Goal: Communication & Community: Answer question/provide support

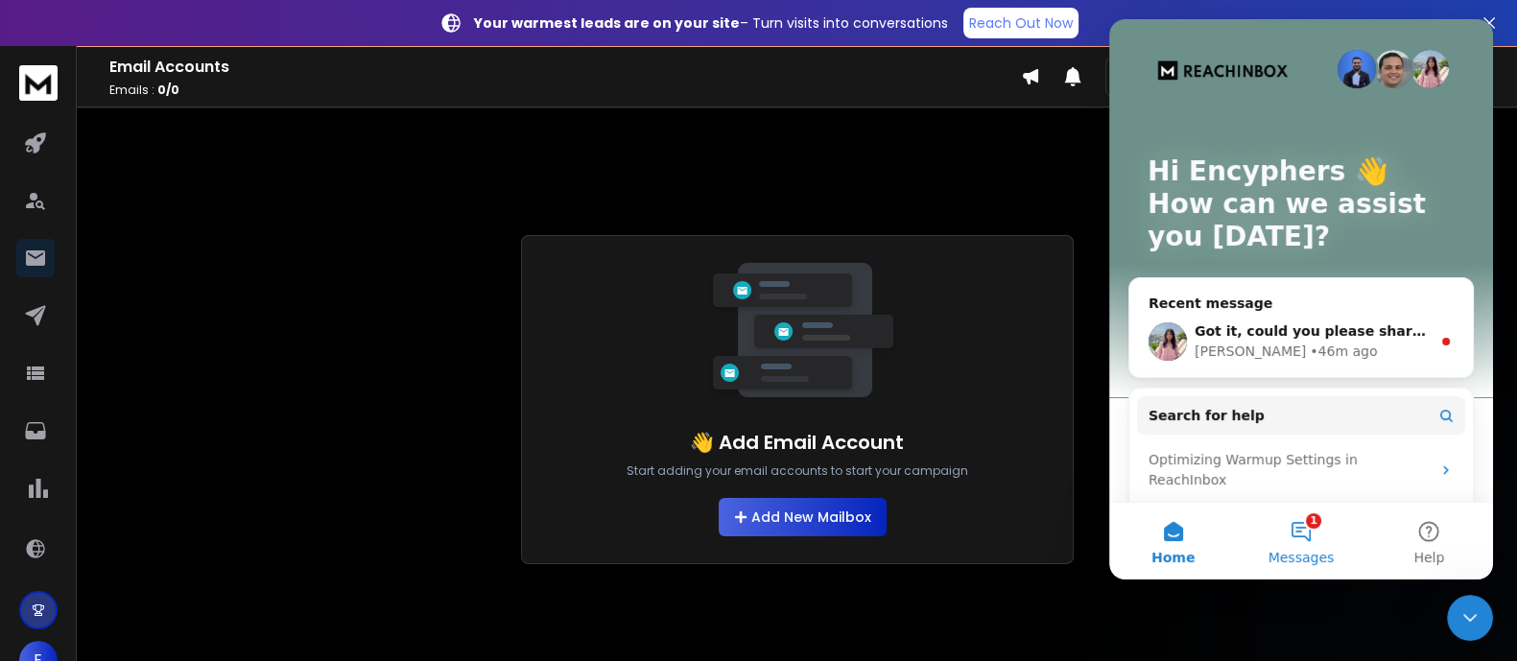
click at [1291, 537] on button "1 Messages" at bounding box center [1301, 541] width 128 height 77
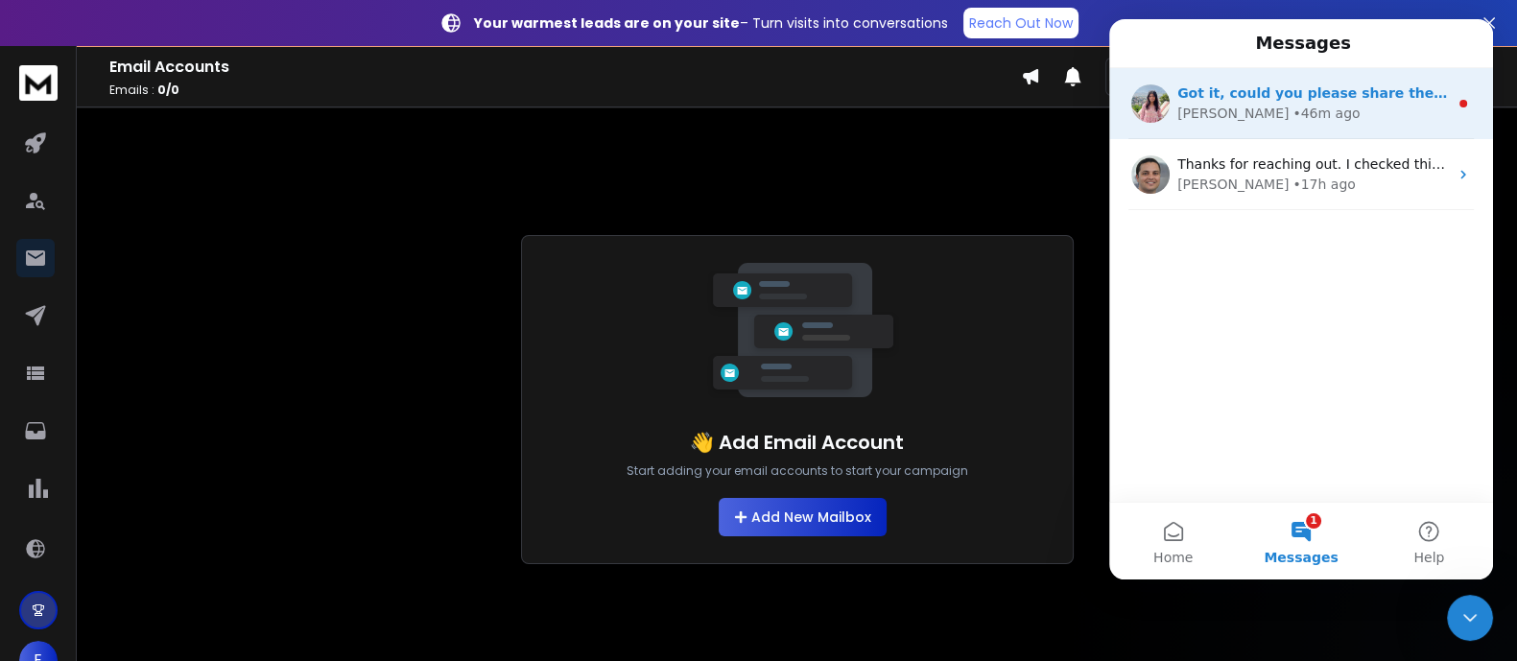
click at [1280, 96] on span "Got it, could you please share the CSV, I will look into what the issue is." at bounding box center [1449, 92] width 545 height 15
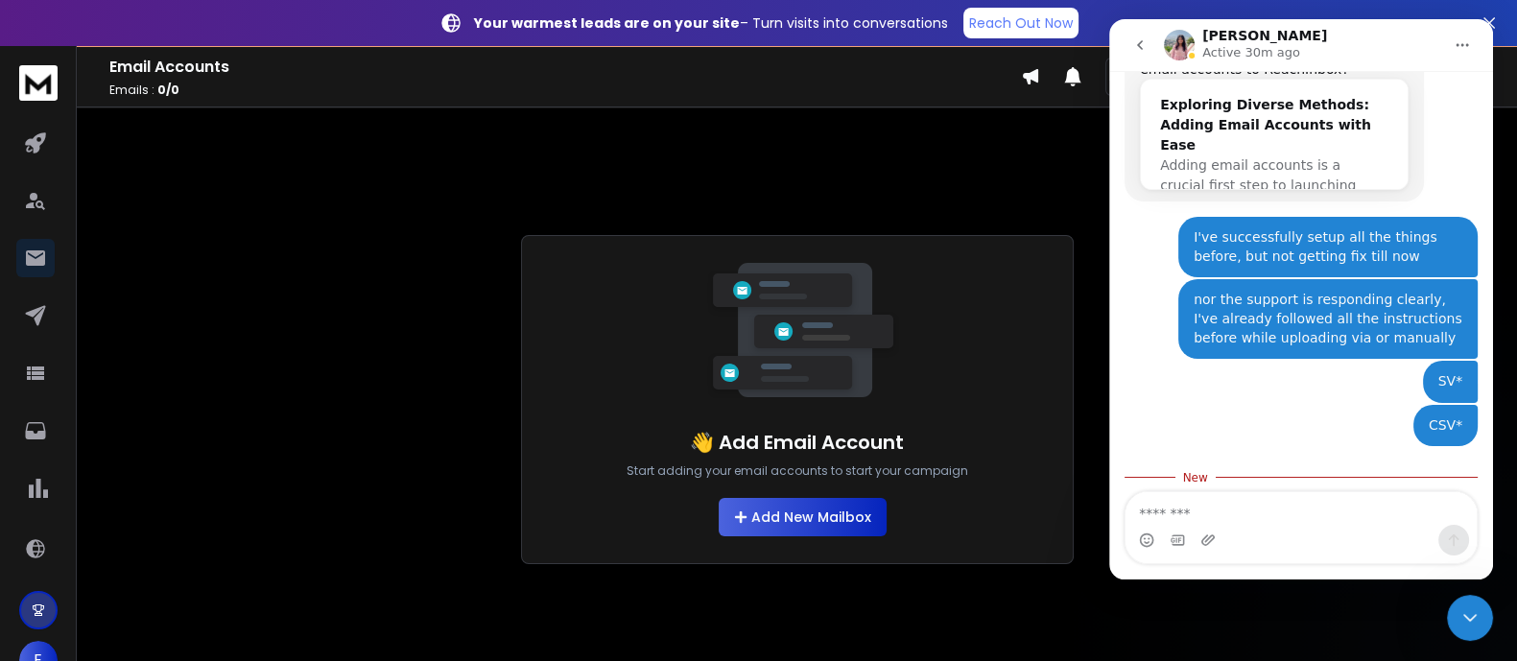
scroll to position [700, 0]
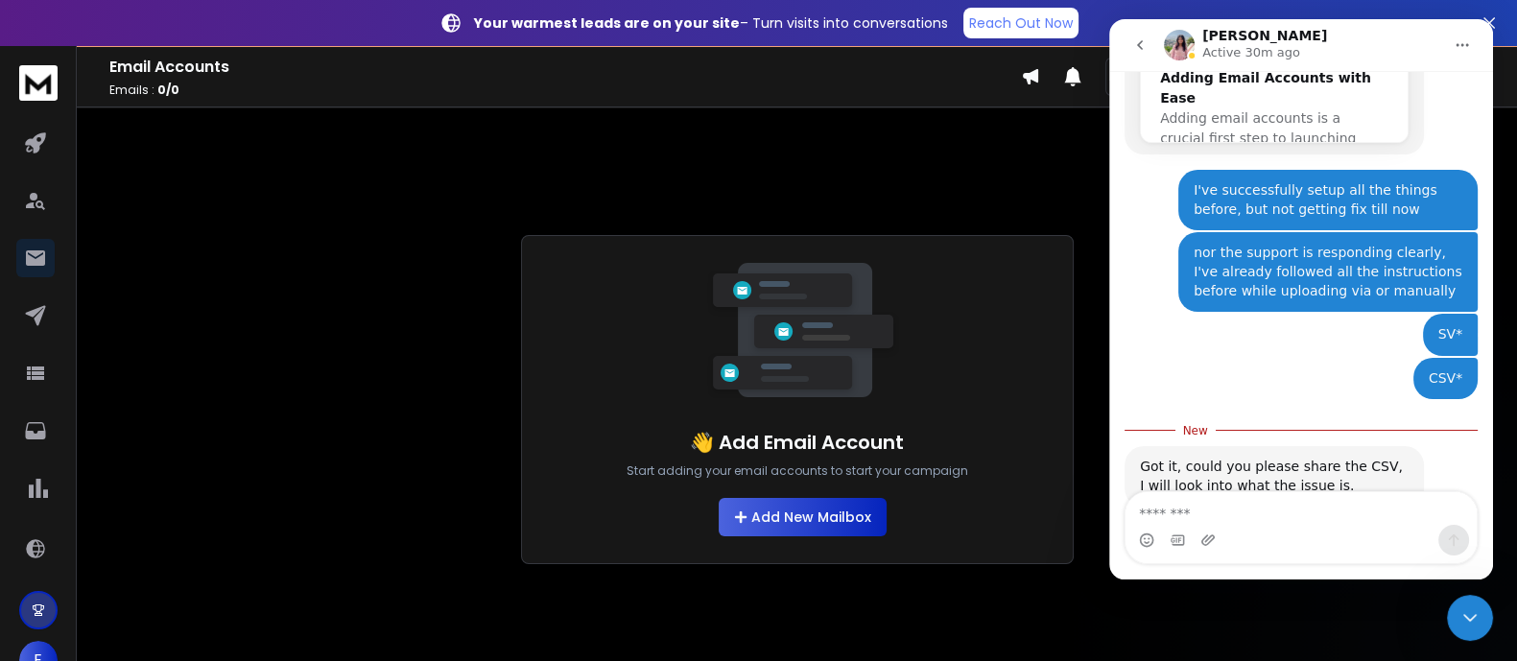
click at [1312, 510] on textarea "Message…" at bounding box center [1300, 508] width 351 height 33
click at [1310, 513] on textarea "Message…" at bounding box center [1300, 508] width 351 height 33
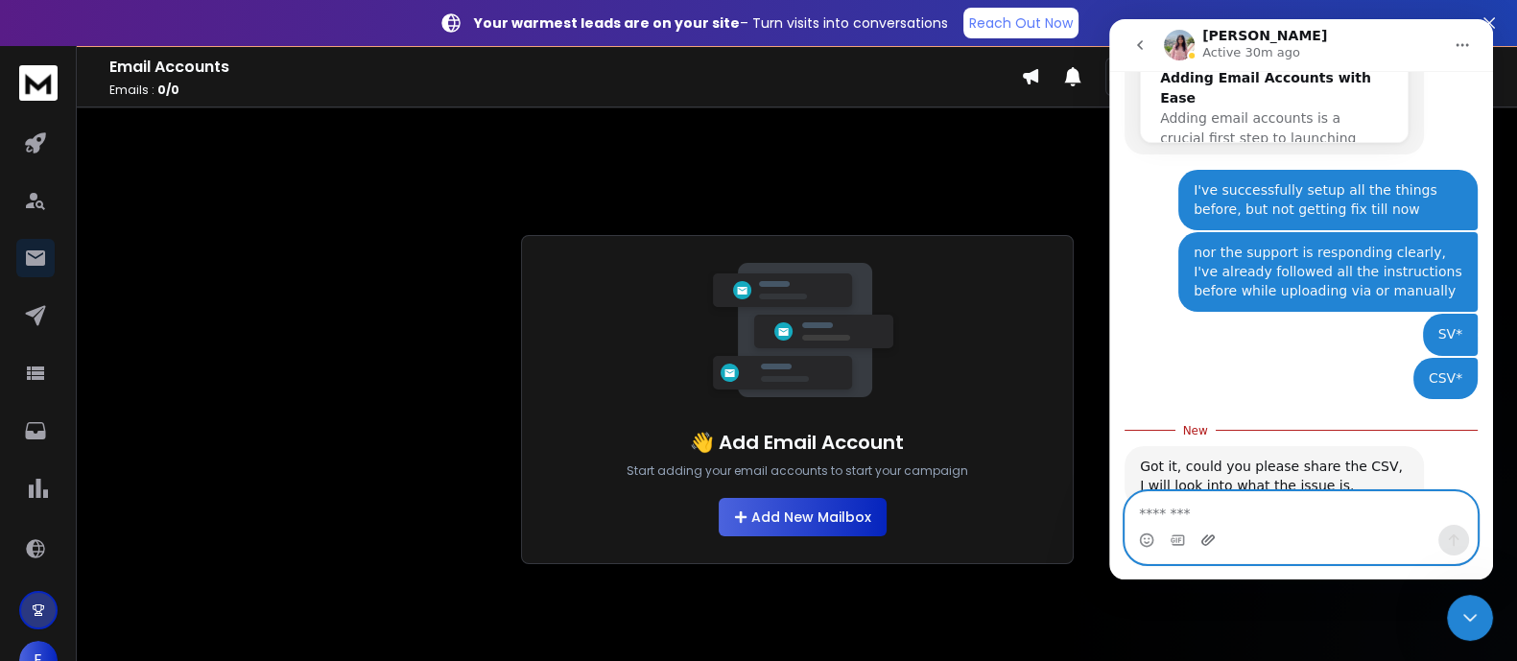
click at [1205, 534] on icon "Upload attachment" at bounding box center [1207, 539] width 15 height 15
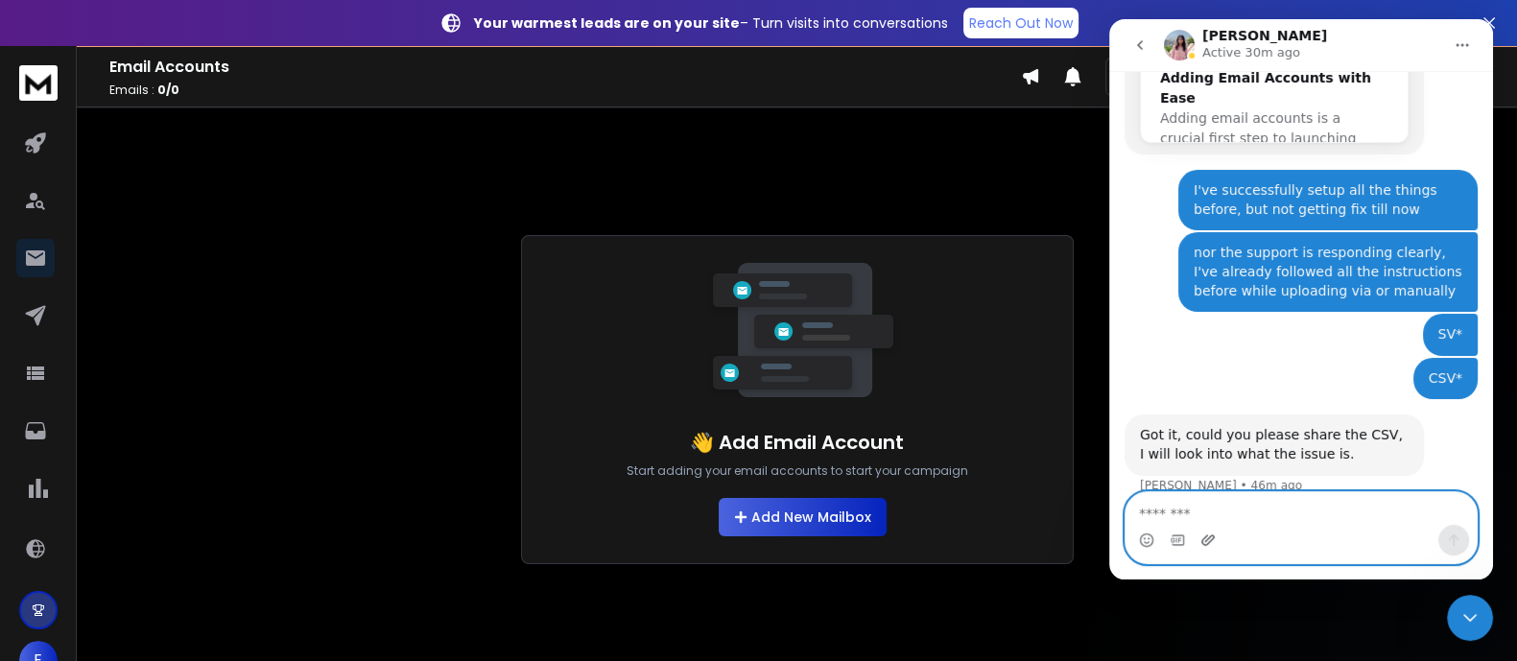
scroll to position [728, 0]
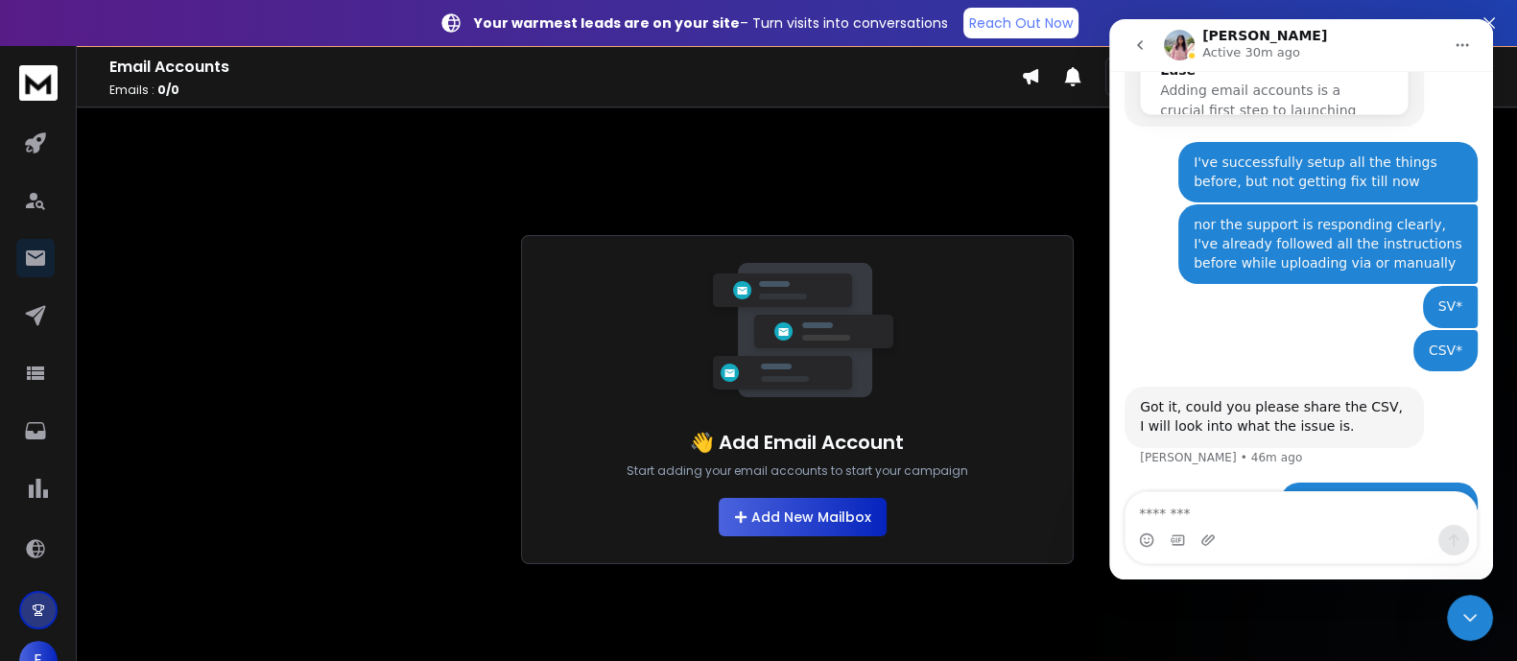
click at [1456, 606] on div "Close Intercom Messenger" at bounding box center [1470, 618] width 46 height 46
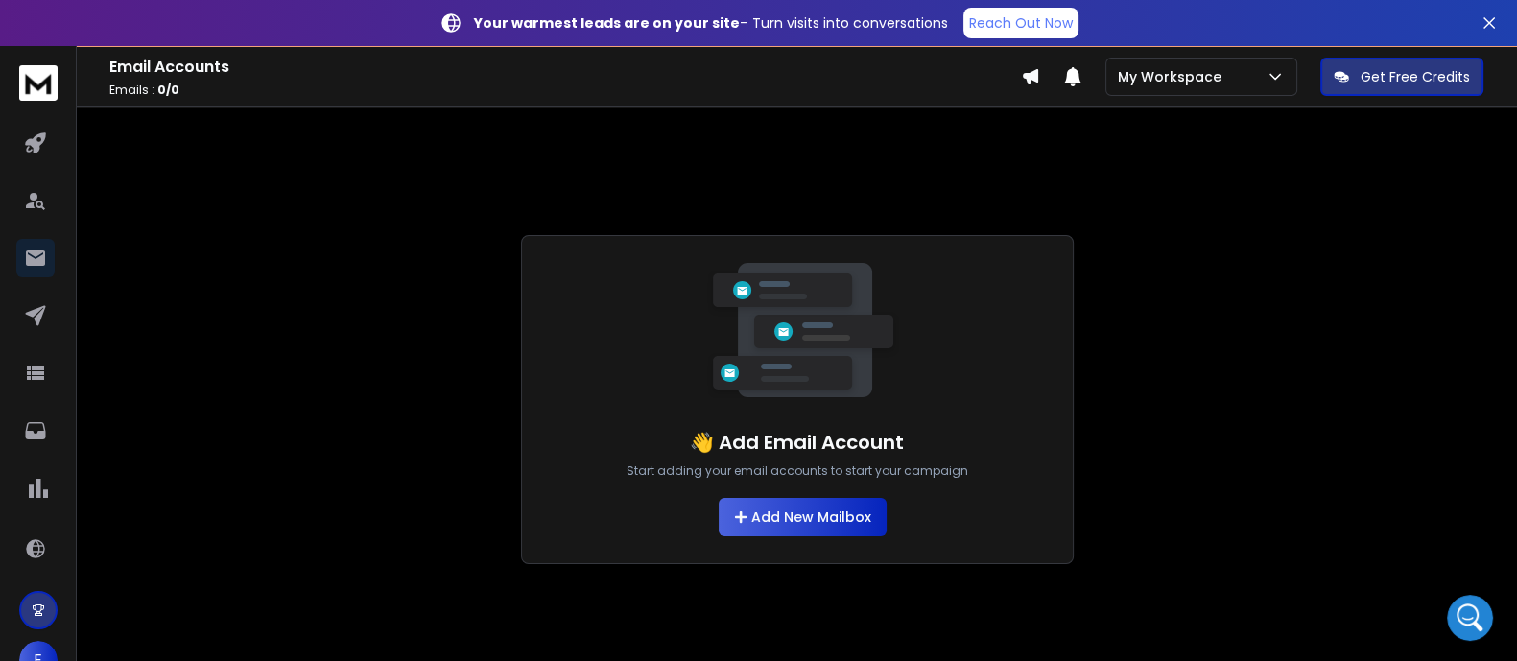
click at [1468, 614] on icon "Open Intercom Messenger" at bounding box center [1470, 618] width 32 height 32
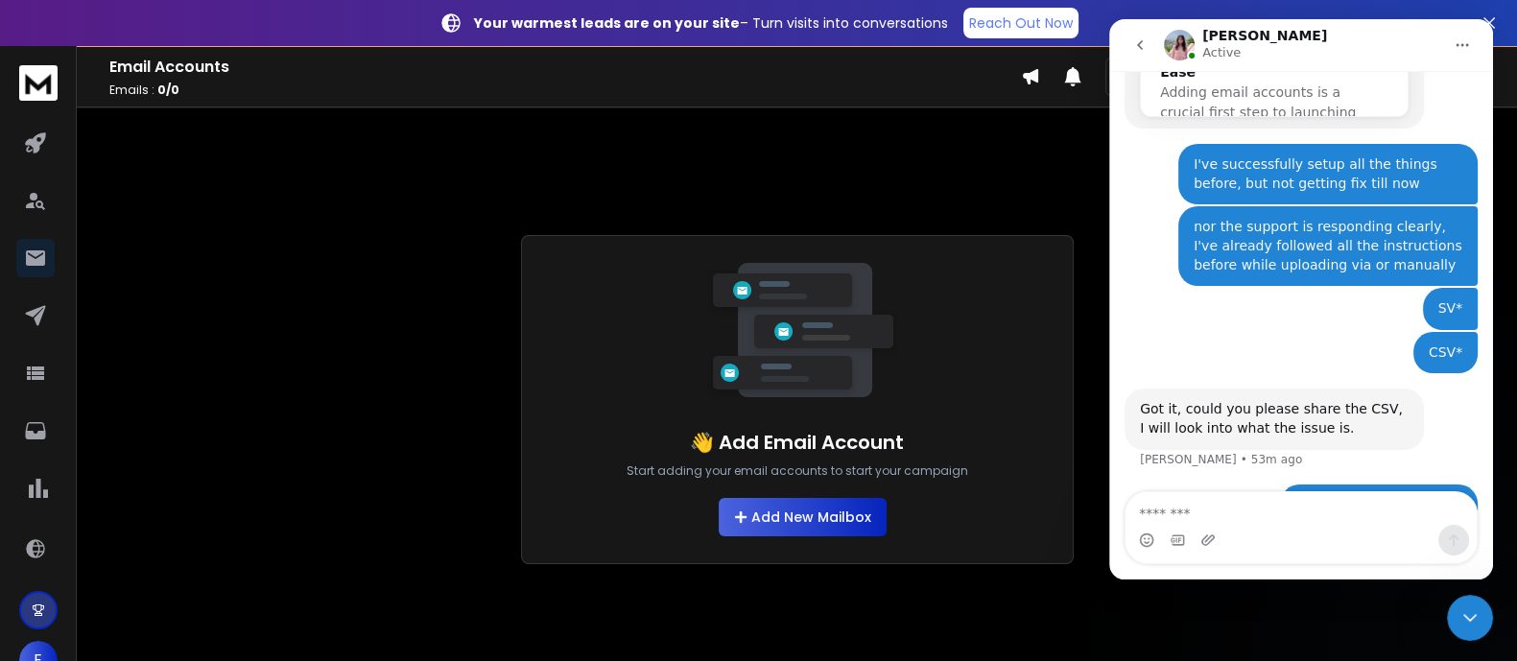
click at [1465, 596] on div "Close Intercom Messenger" at bounding box center [1470, 618] width 46 height 46
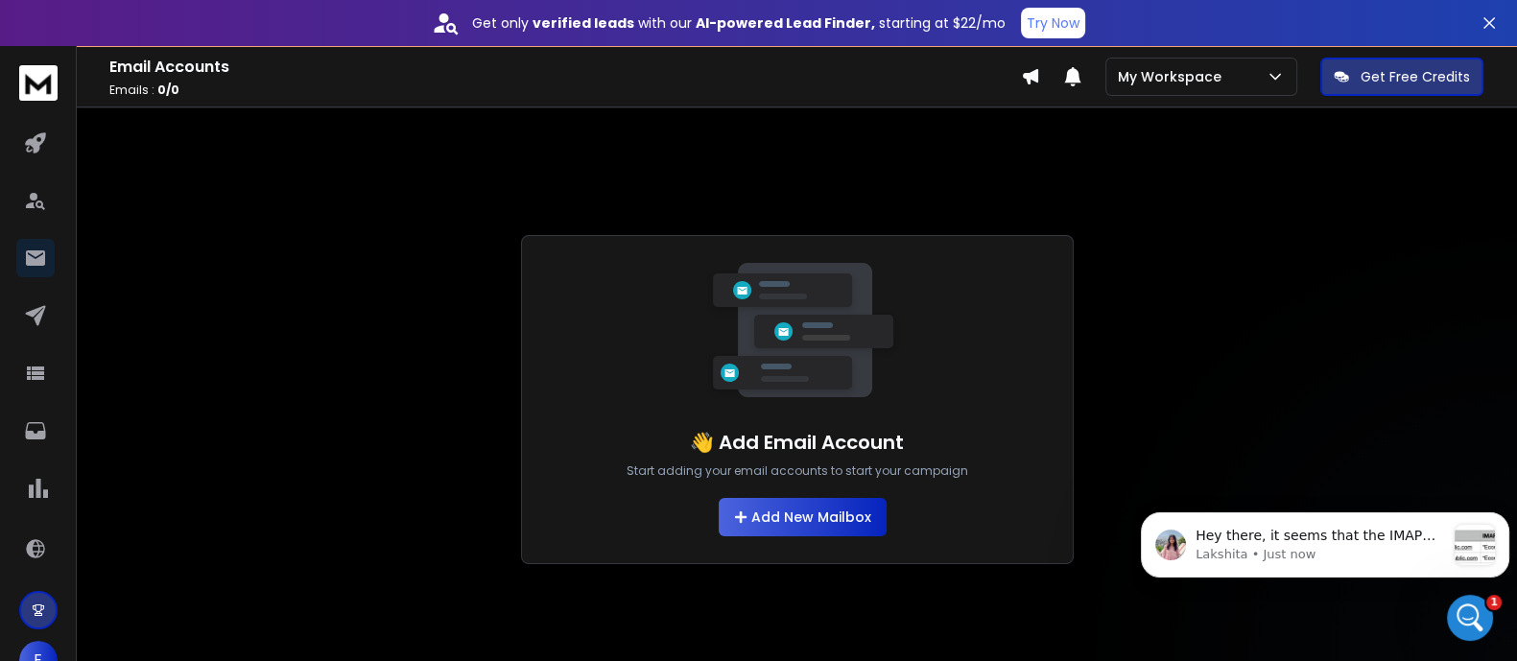
click html "Hey there, it seems that the IMAP host is missing for the second account. [PERS…"
click at [1482, 613] on icon "Open Intercom Messenger" at bounding box center [1470, 618] width 32 height 32
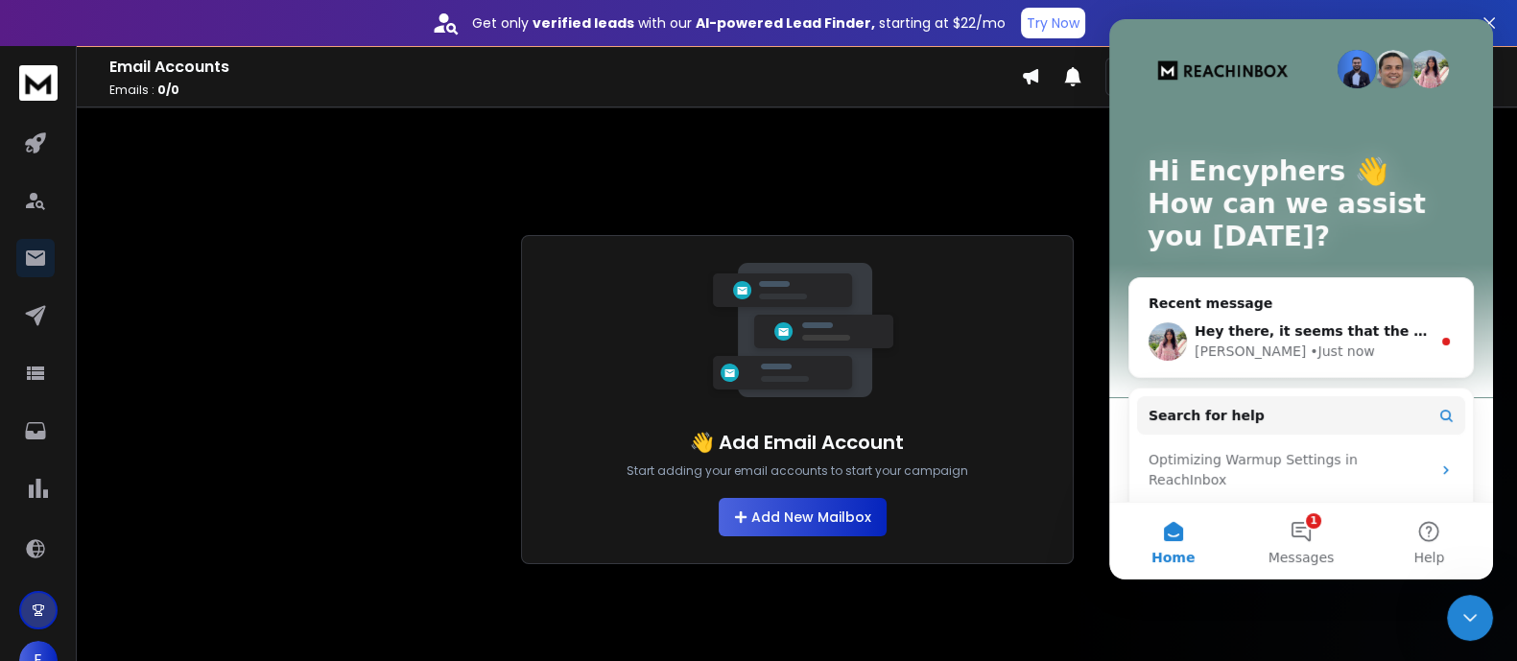
click at [1325, 388] on div "Search for help Optimizing Warmup Settings in ReachInbox Navigating Advanced Ca…" at bounding box center [1300, 531] width 345 height 286
click at [1321, 338] on span "Hey there, it seems that the IMAP host is missing for the second account." at bounding box center [1473, 330] width 559 height 15
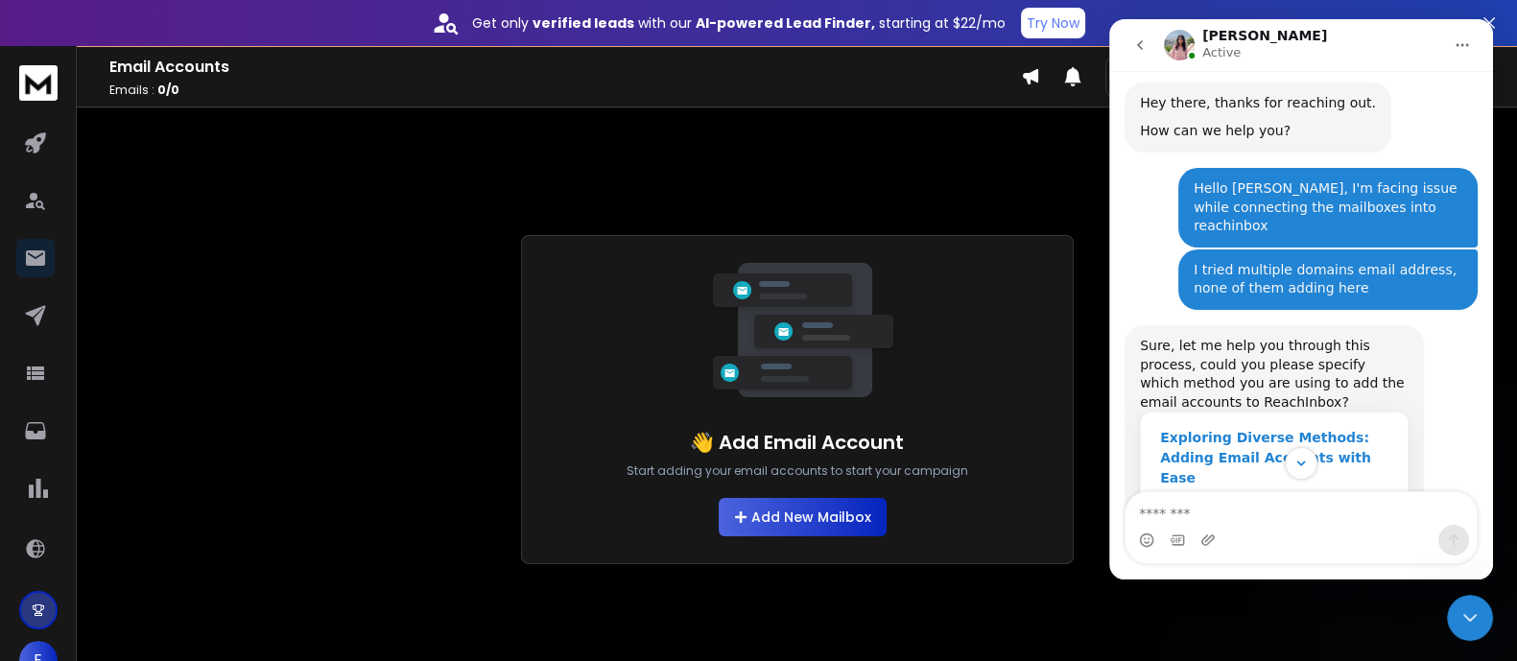
scroll to position [931, 0]
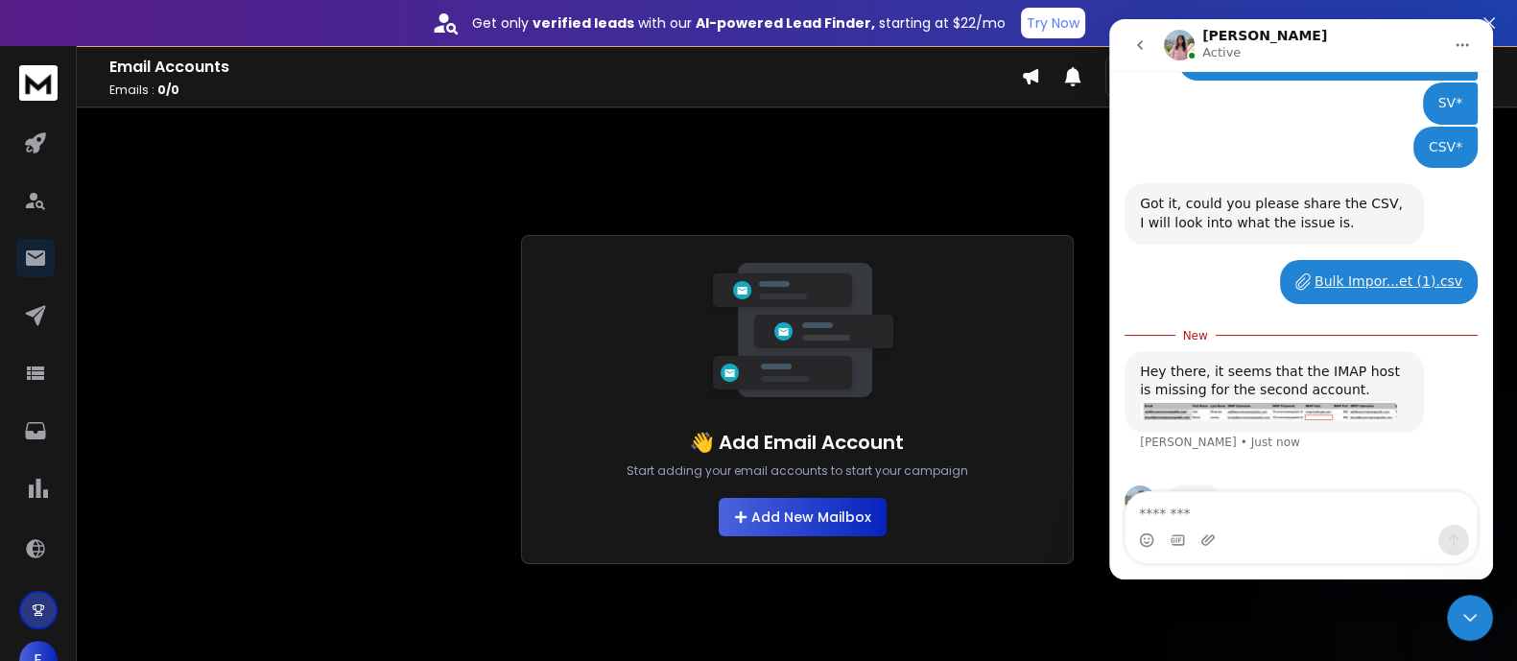
click at [1344, 400] on img "Lakshita says…" at bounding box center [1268, 410] width 257 height 21
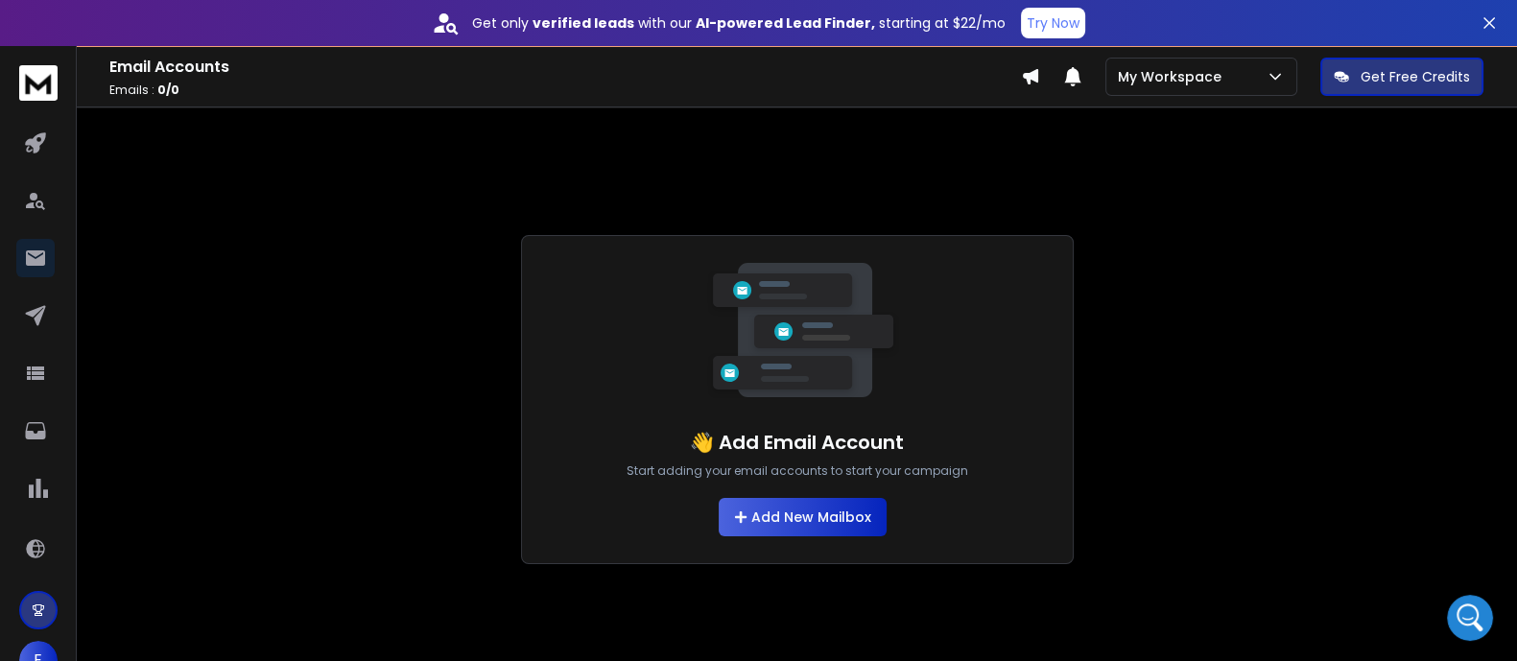
scroll to position [906, 0]
click at [1462, 604] on div "Open Intercom Messenger" at bounding box center [1469, 617] width 63 height 63
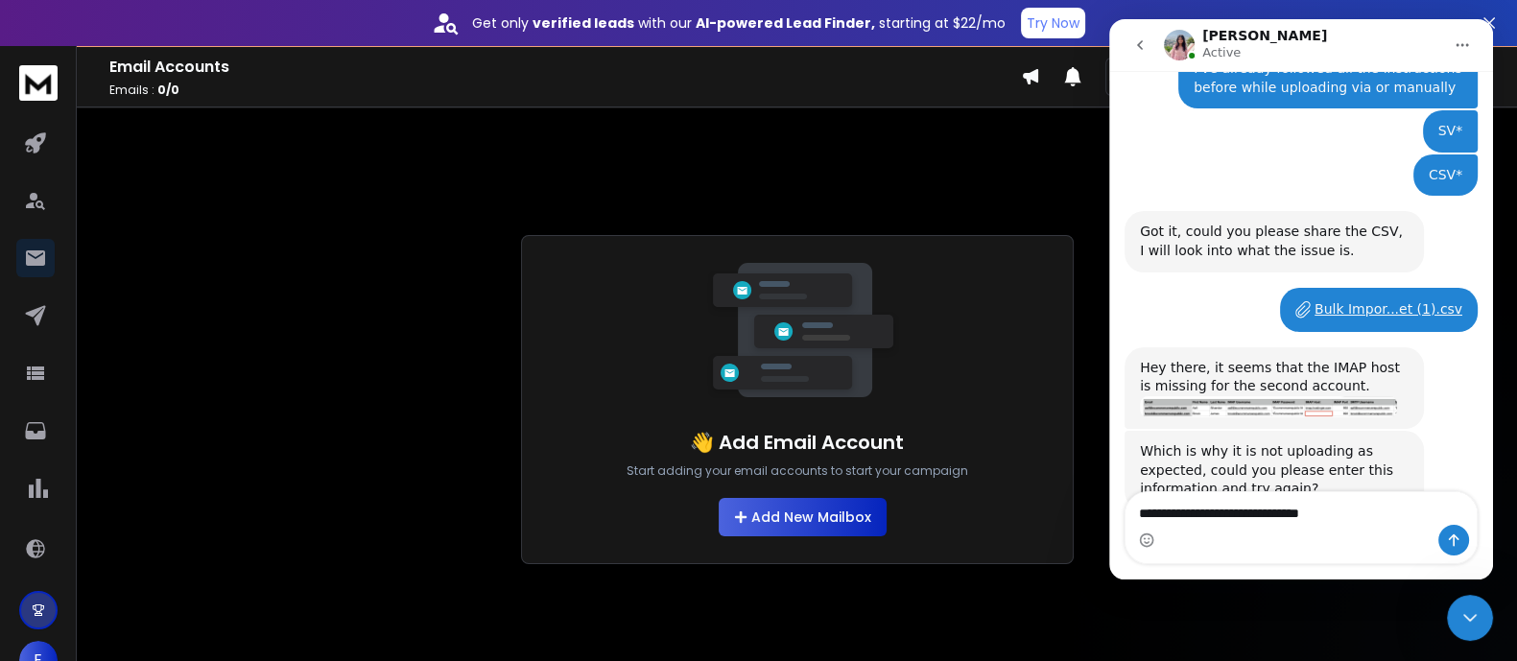
type textarea "**********"
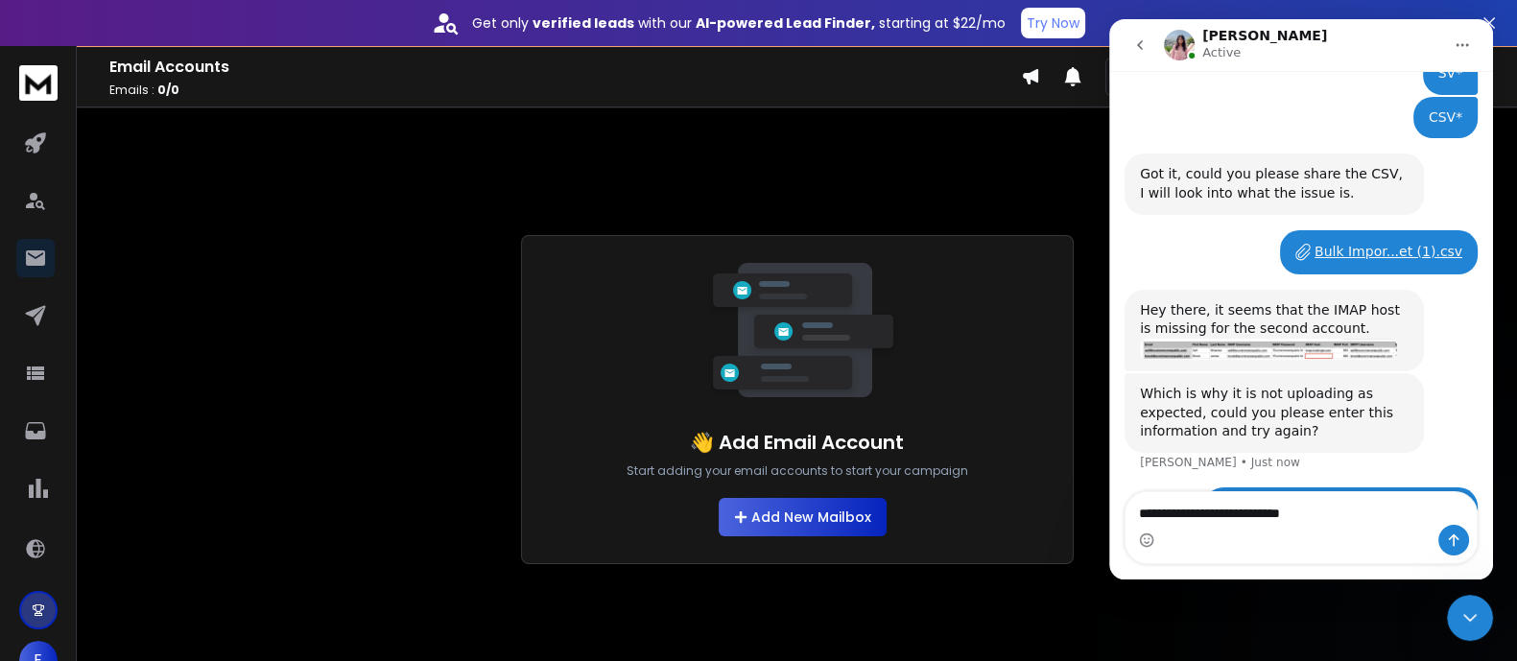
type textarea "**********"
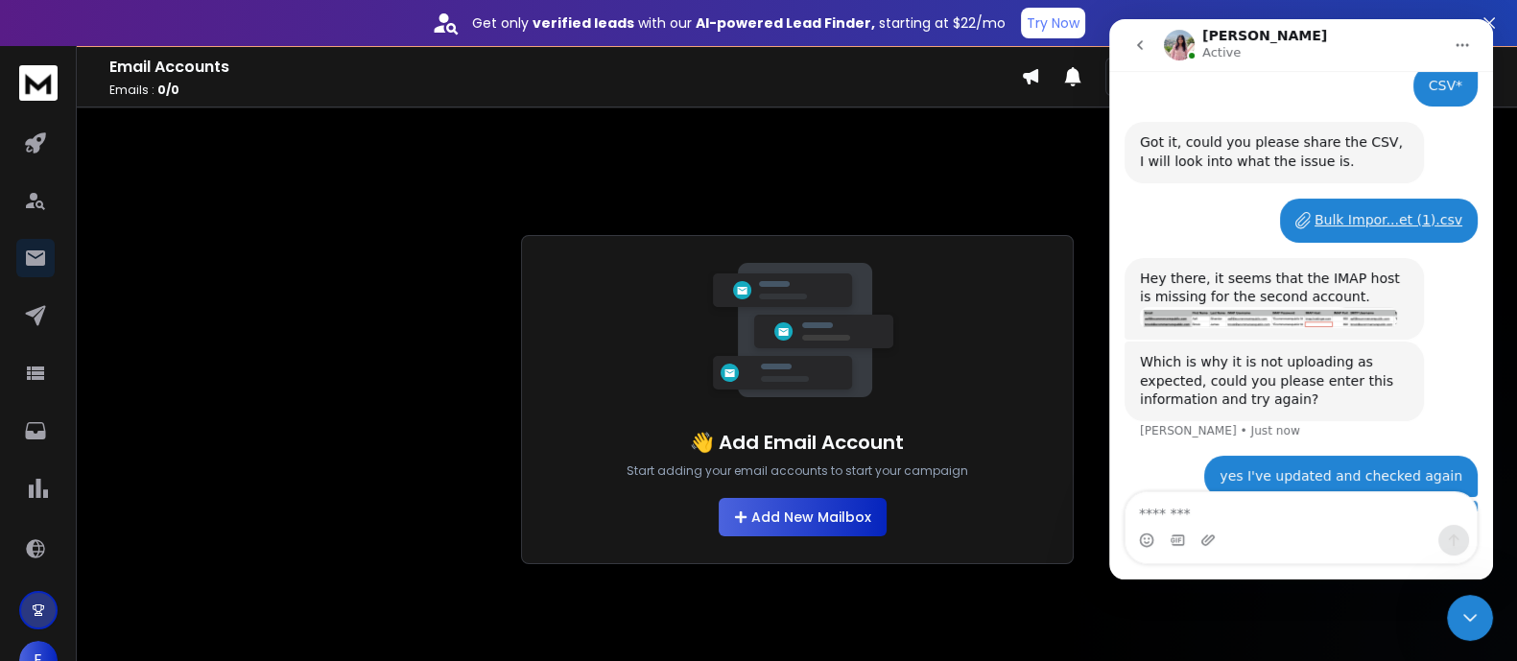
scroll to position [1007, 0]
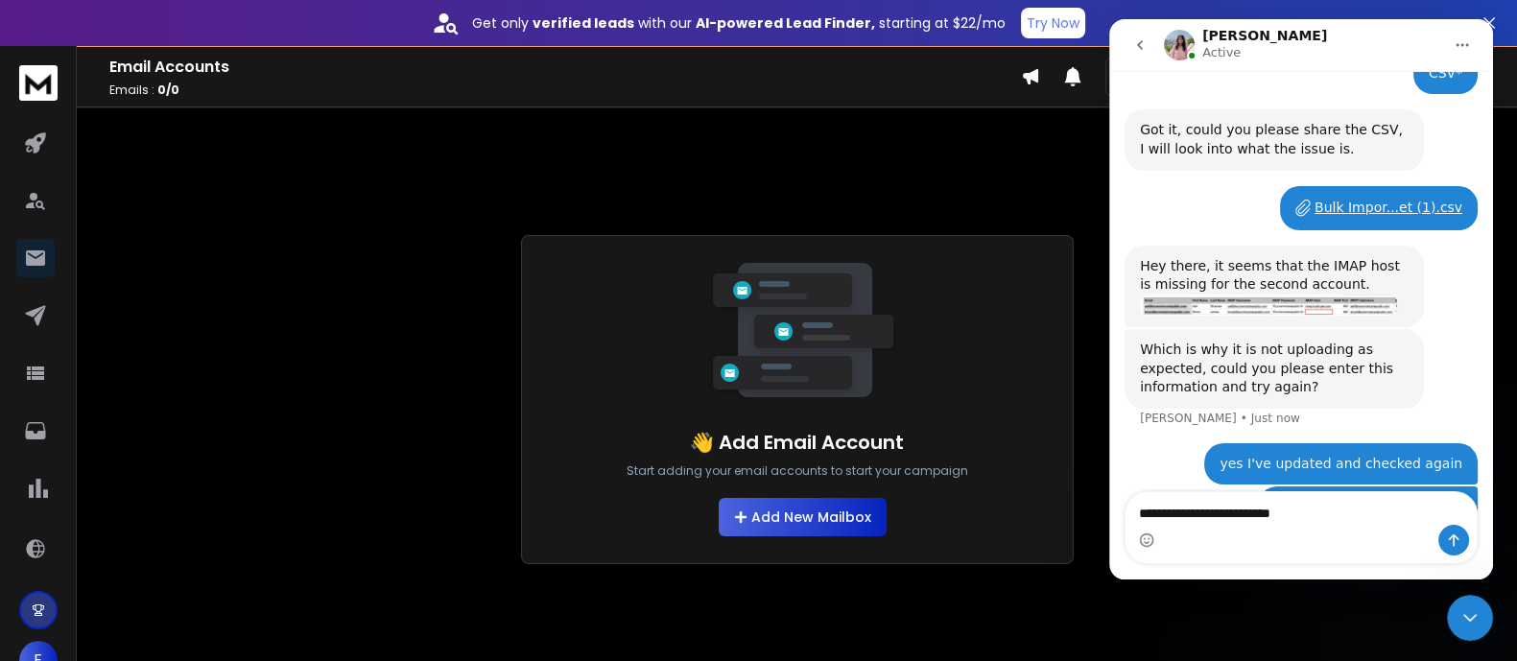
type textarea "**********"
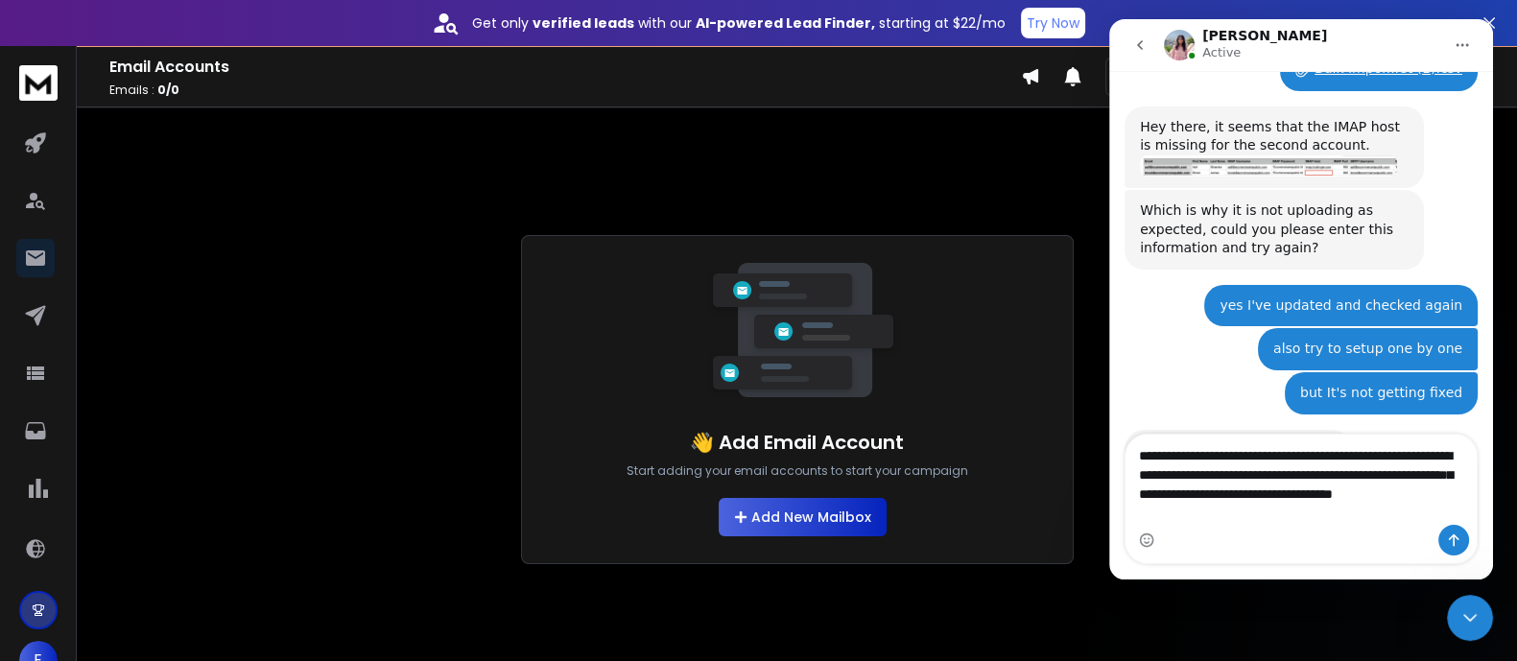
scroll to position [1166, 0]
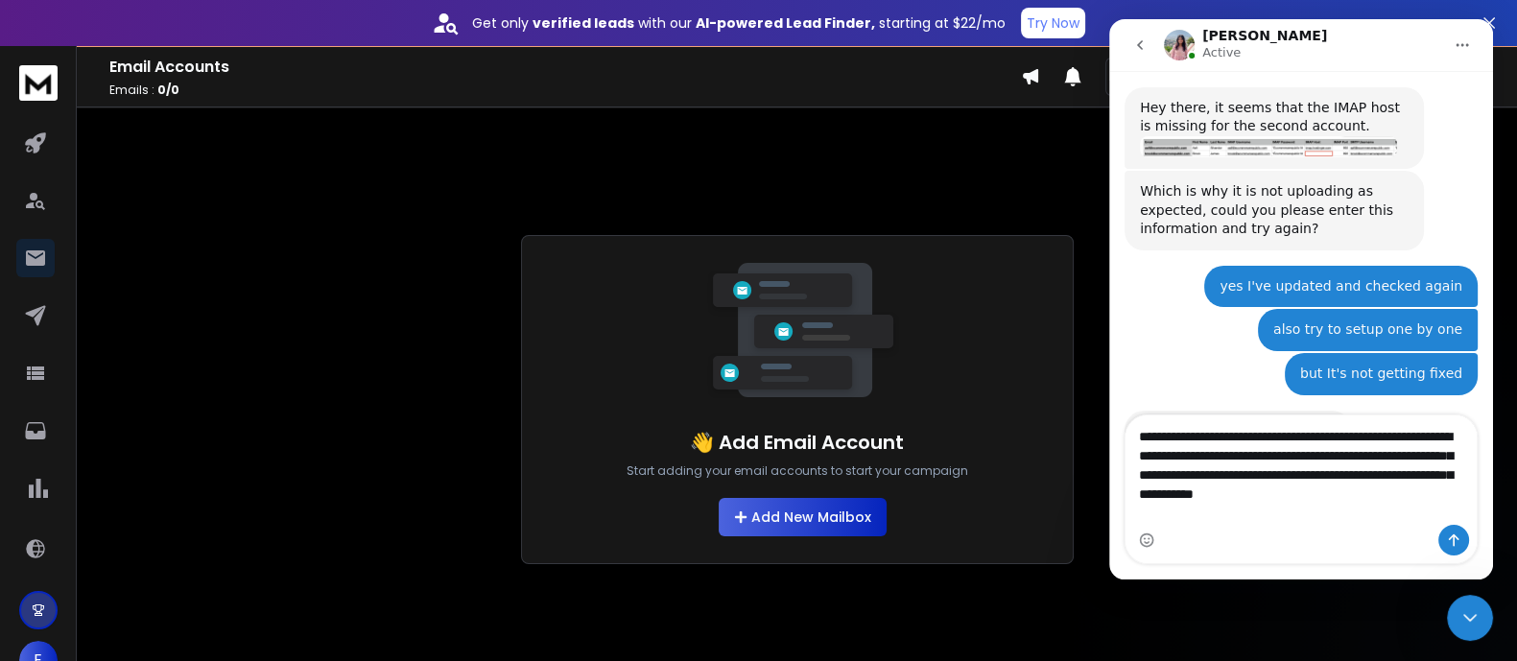
type textarea "**********"
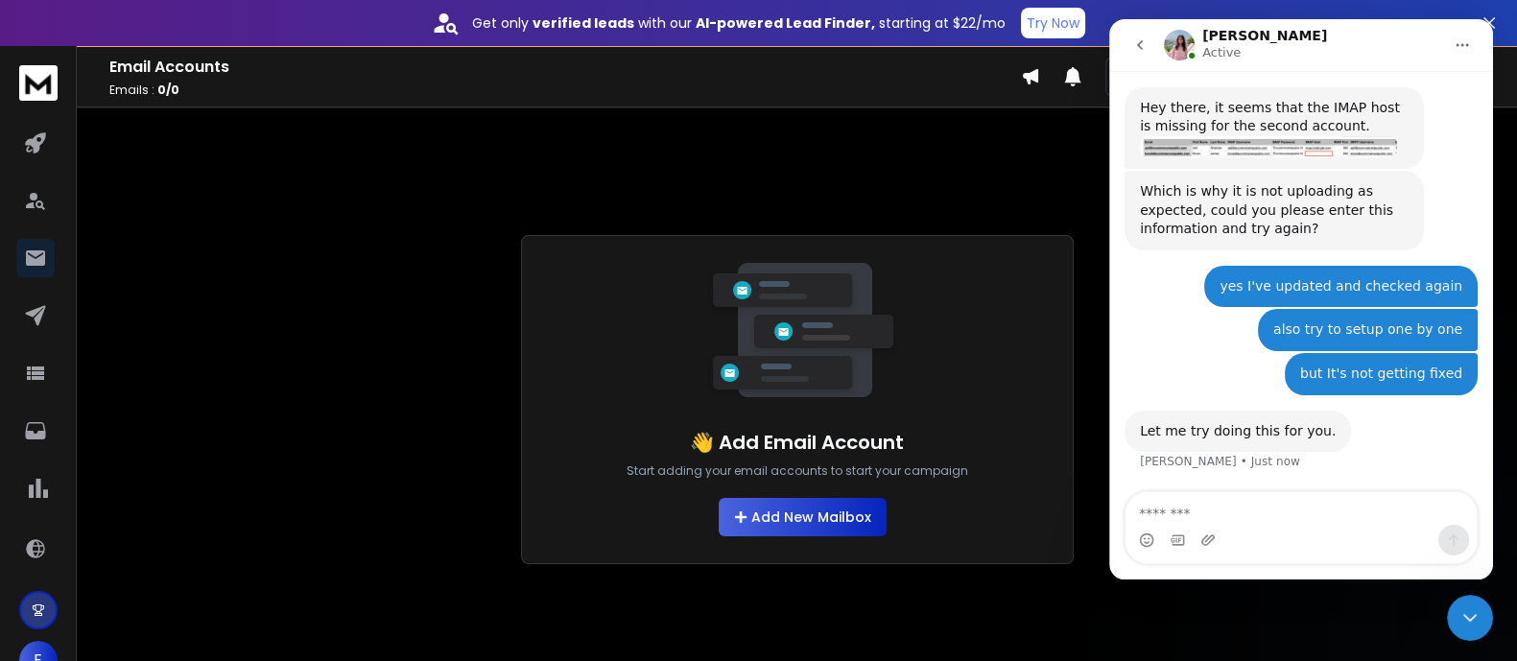
scroll to position [1108, 0]
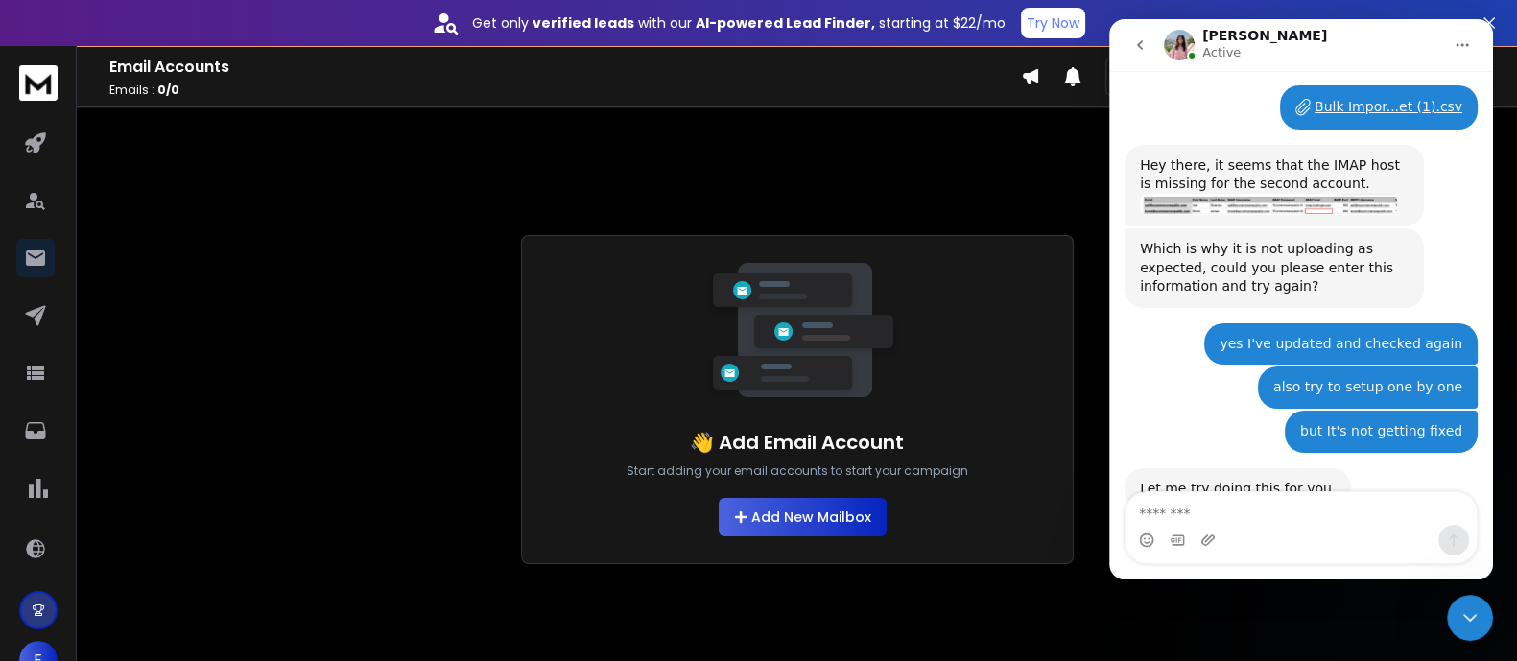
click at [1249, 527] on div "Intercom messenger" at bounding box center [1300, 540] width 351 height 31
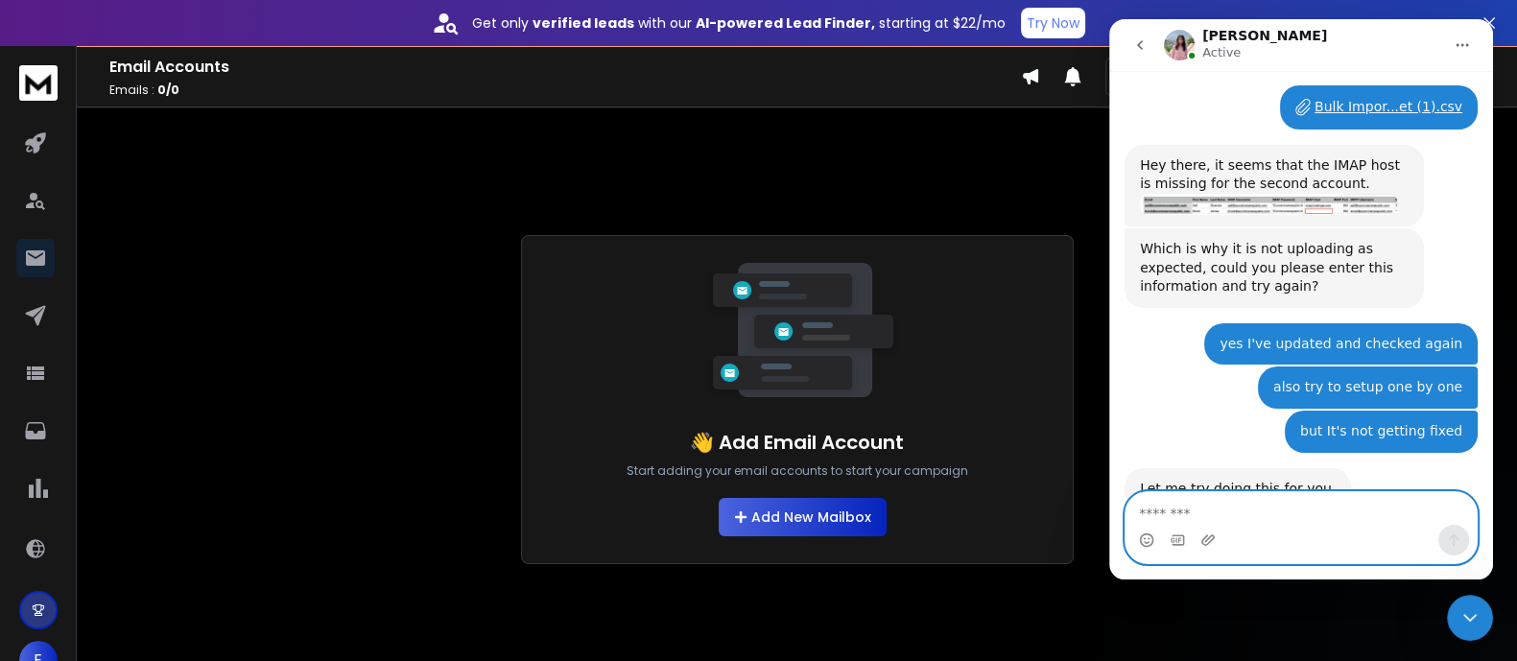
click at [1250, 515] on textarea "Message…" at bounding box center [1300, 508] width 351 height 33
type textarea "*******"
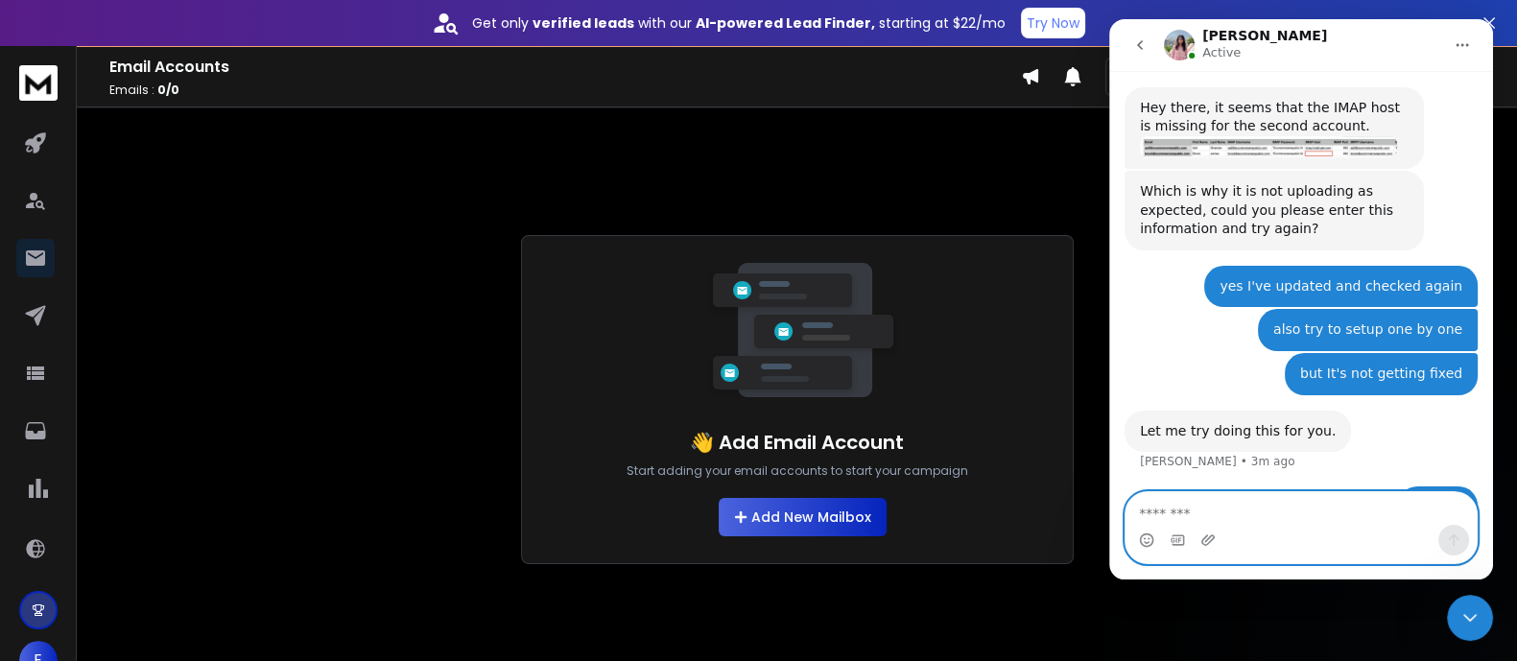
paste textarea "**********"
type textarea "**********"
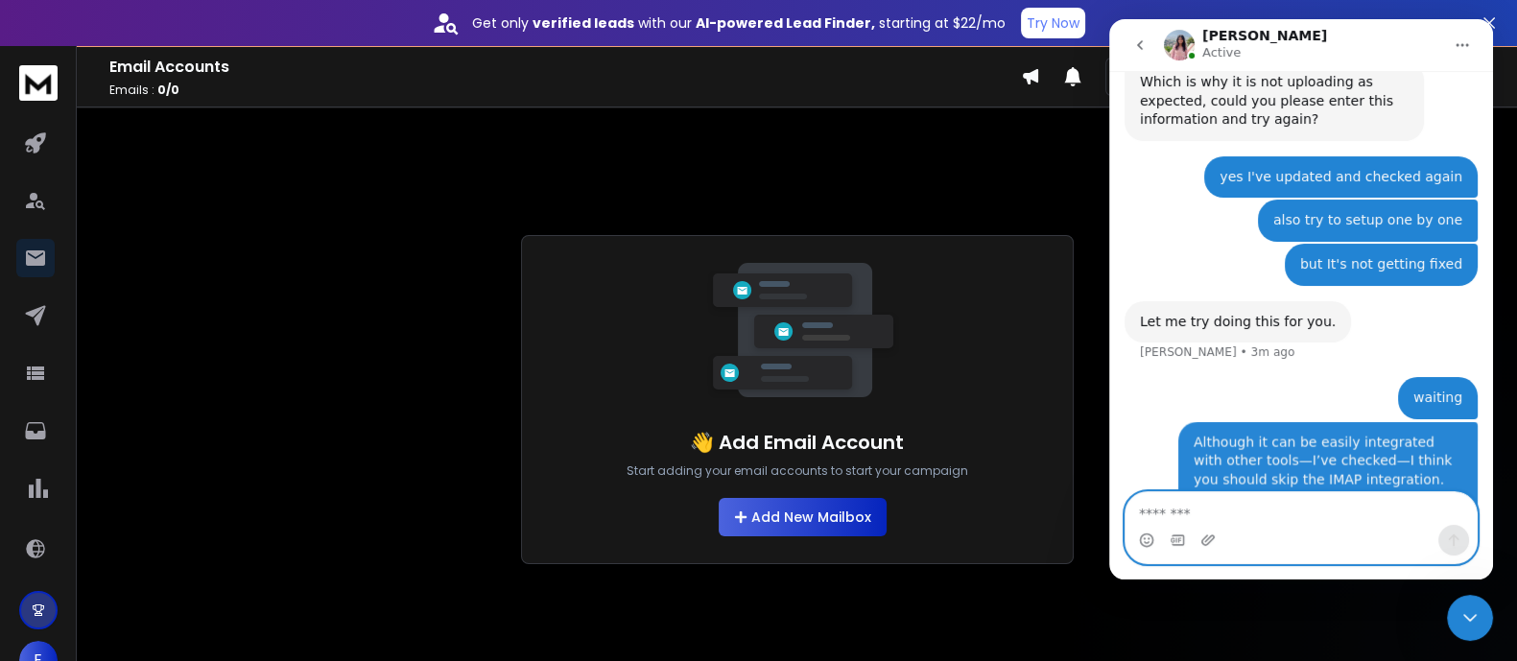
scroll to position [1303, 0]
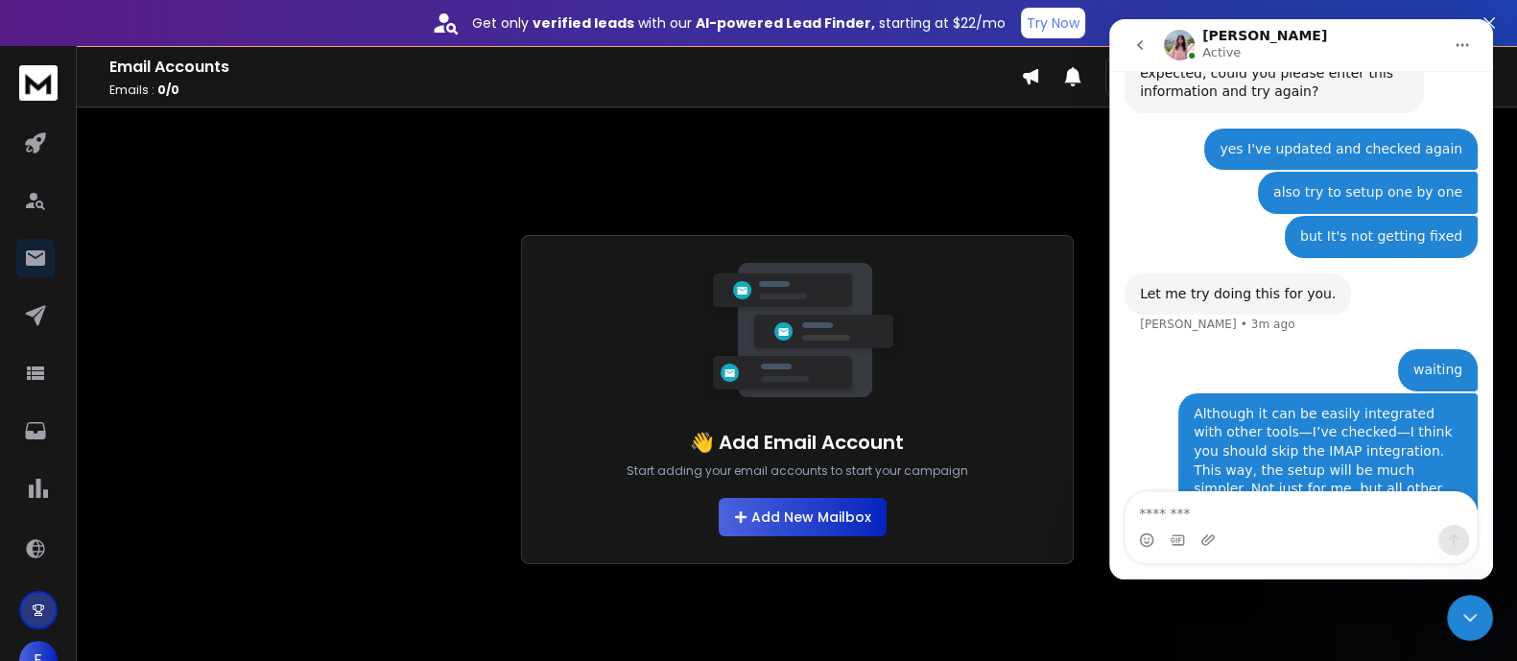
click at [1452, 609] on div "Close Intercom Messenger" at bounding box center [1470, 618] width 46 height 46
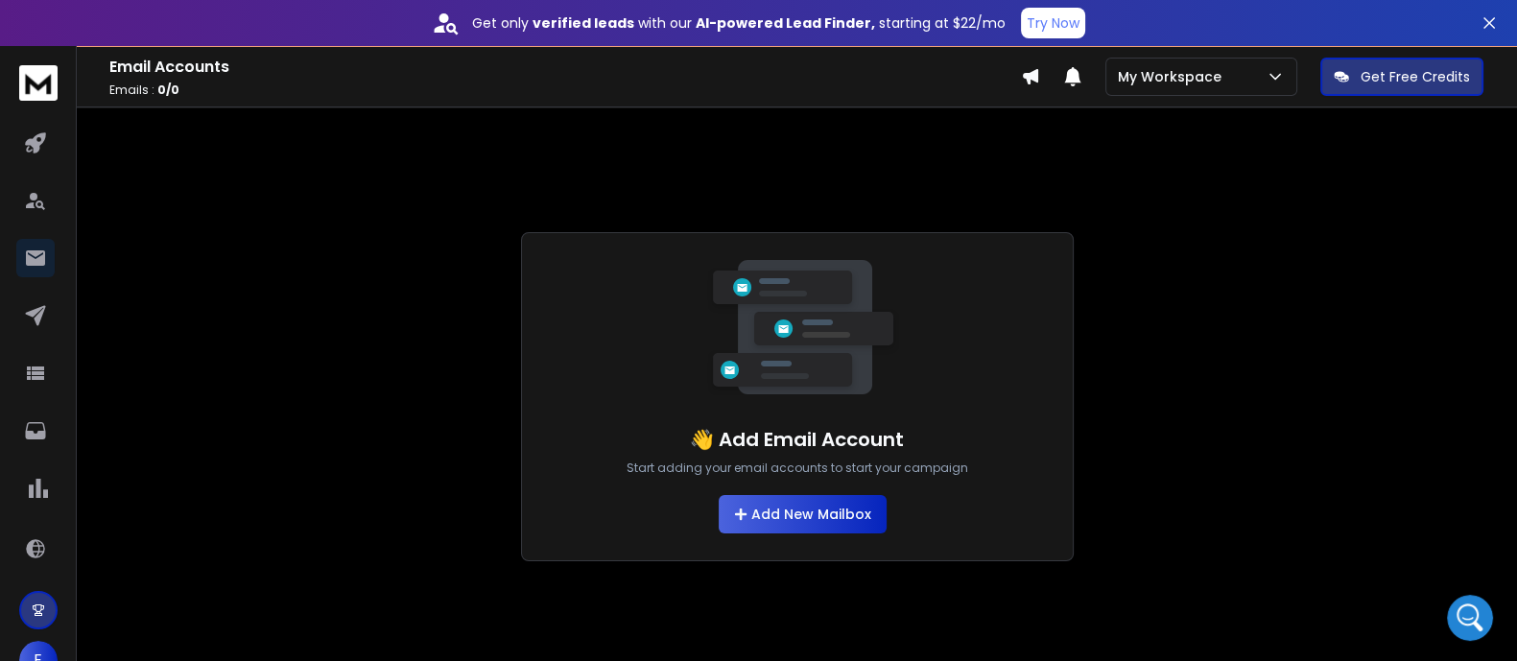
scroll to position [0, 0]
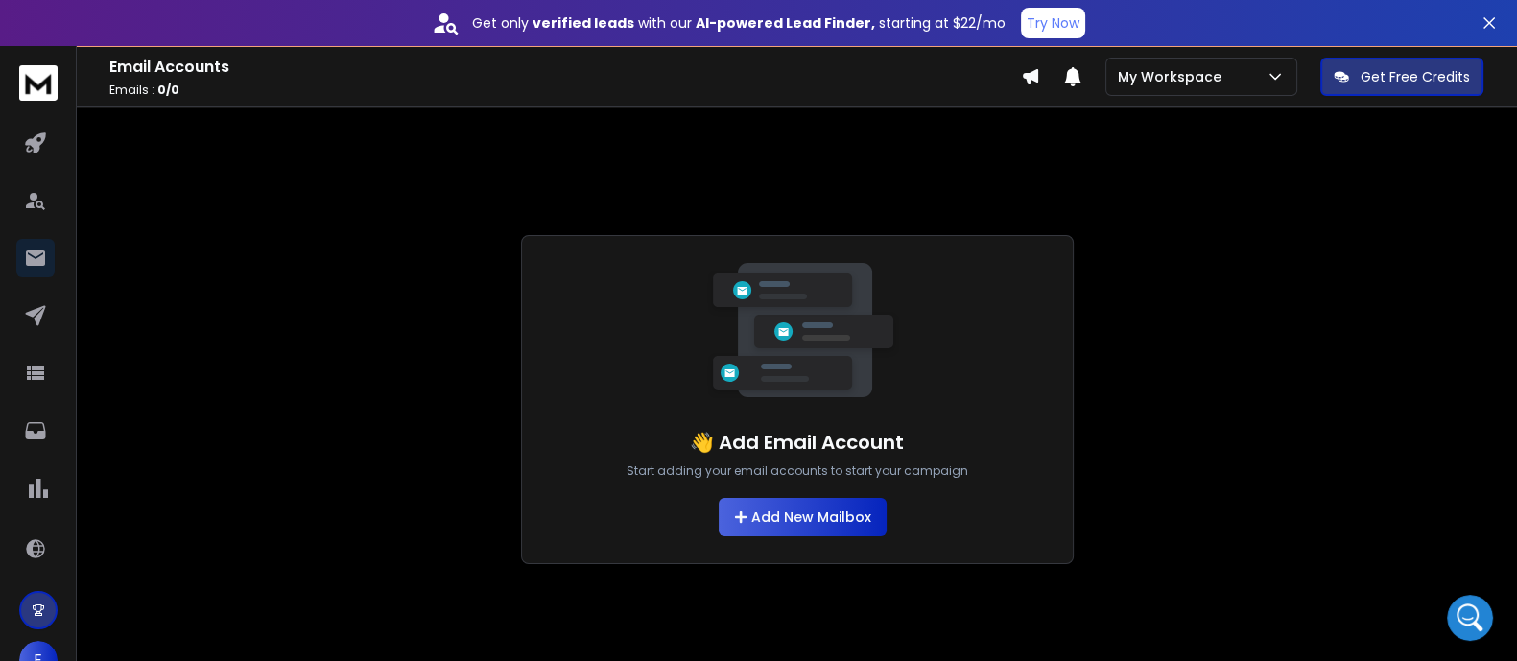
click at [1477, 610] on icon "Open Intercom Messenger" at bounding box center [1470, 618] width 32 height 32
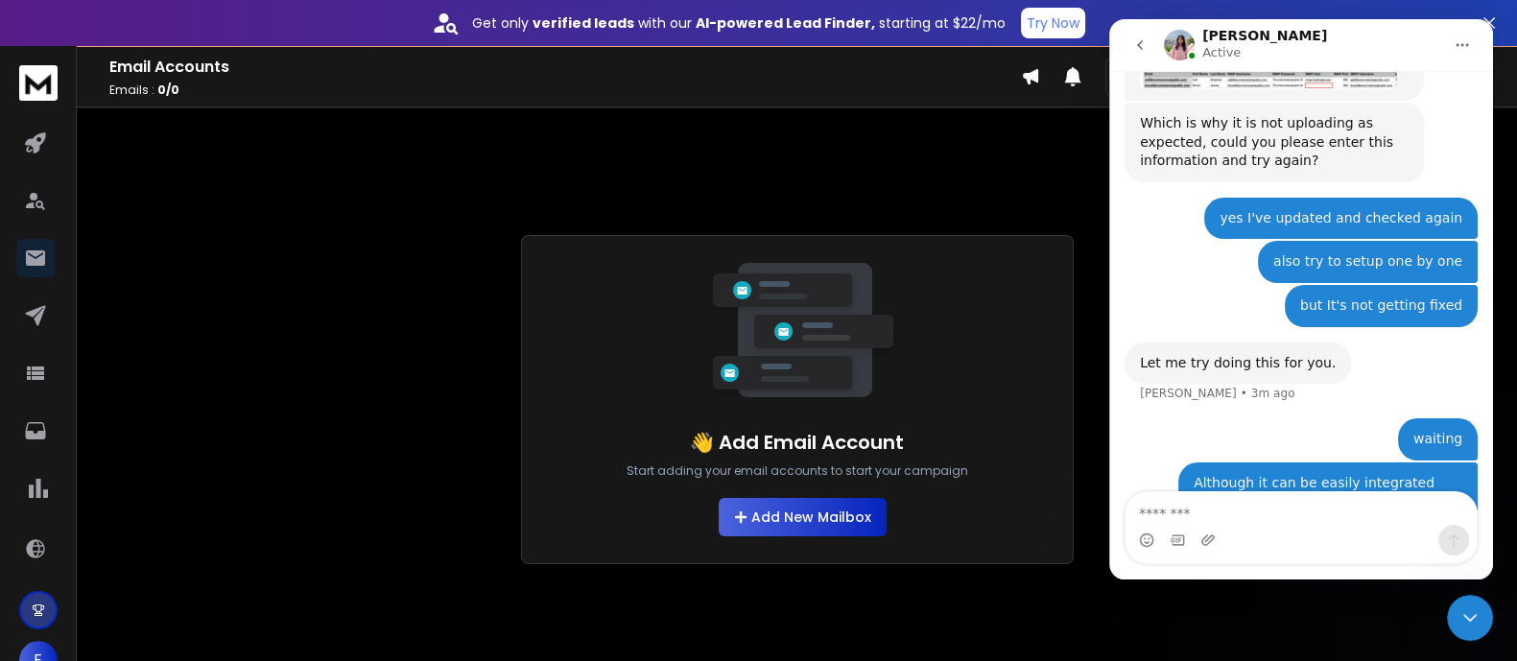
scroll to position [1303, 0]
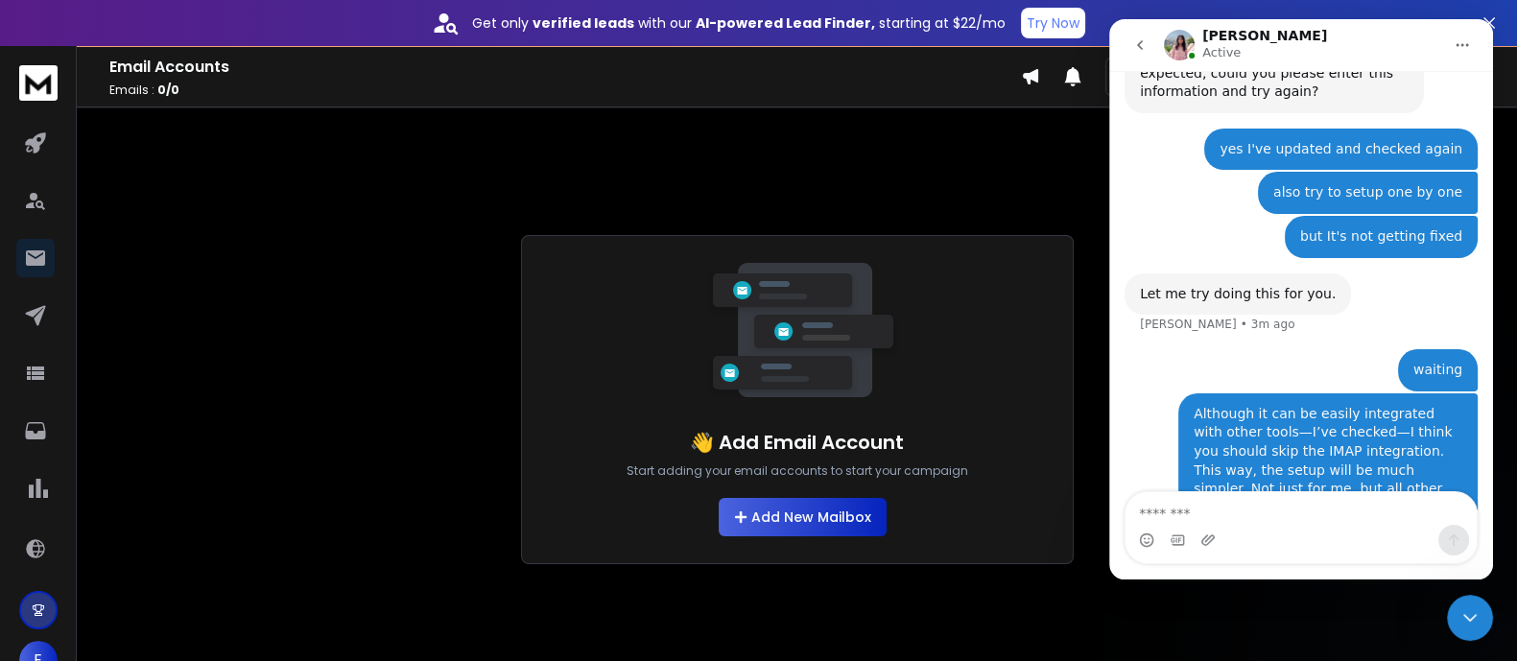
click at [1464, 611] on icon "Close Intercom Messenger" at bounding box center [1469, 617] width 23 height 23
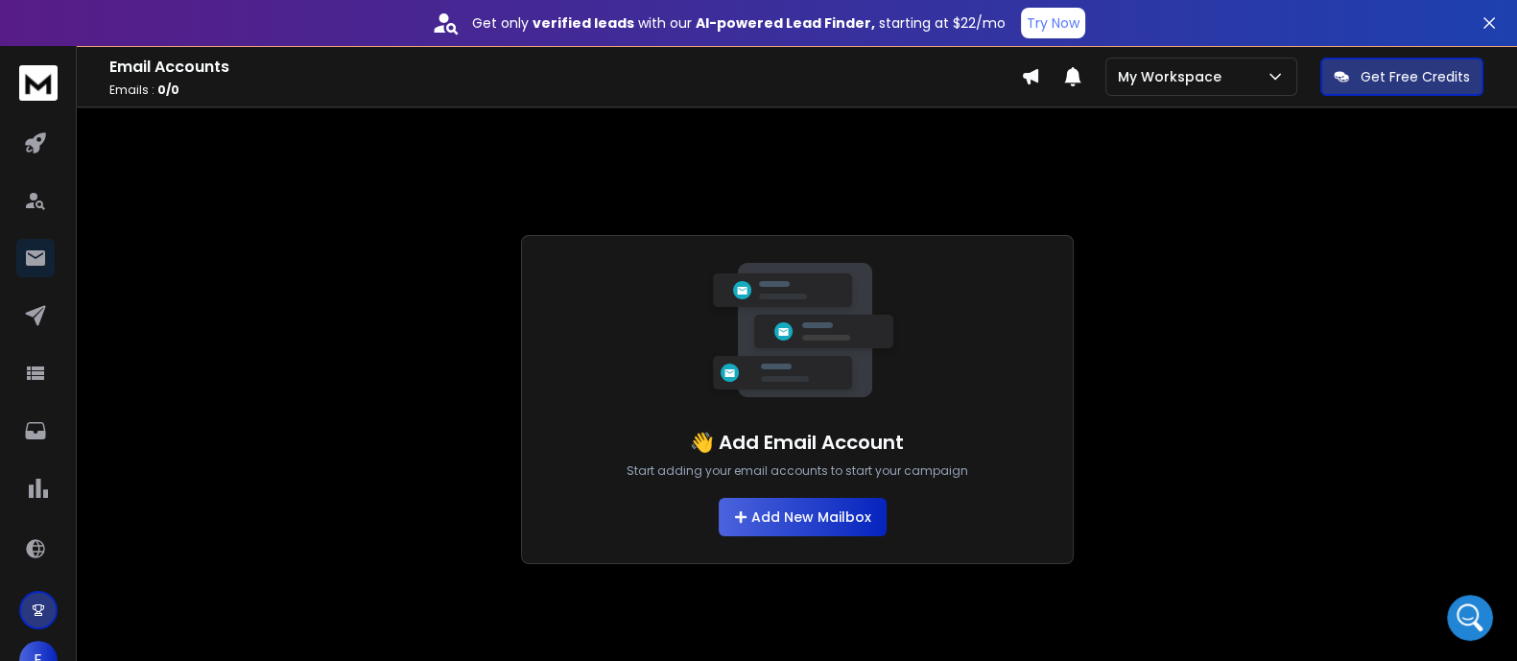
scroll to position [1353, 0]
click at [1046, 460] on div "👋 Add Email Account Start adding your email accounts to start your campaign Add…" at bounding box center [797, 399] width 553 height 329
click at [1456, 607] on div "Open Intercom Messenger" at bounding box center [1469, 617] width 63 height 63
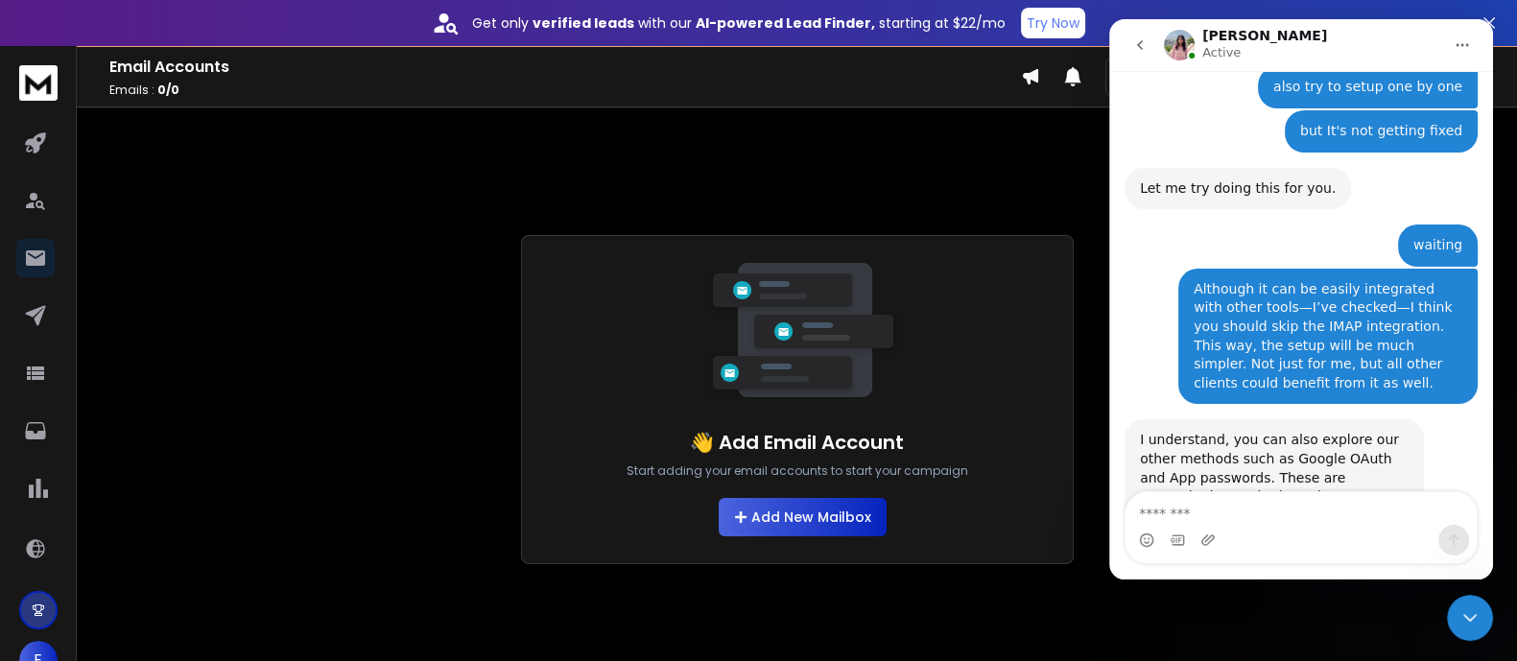
scroll to position [1435, 0]
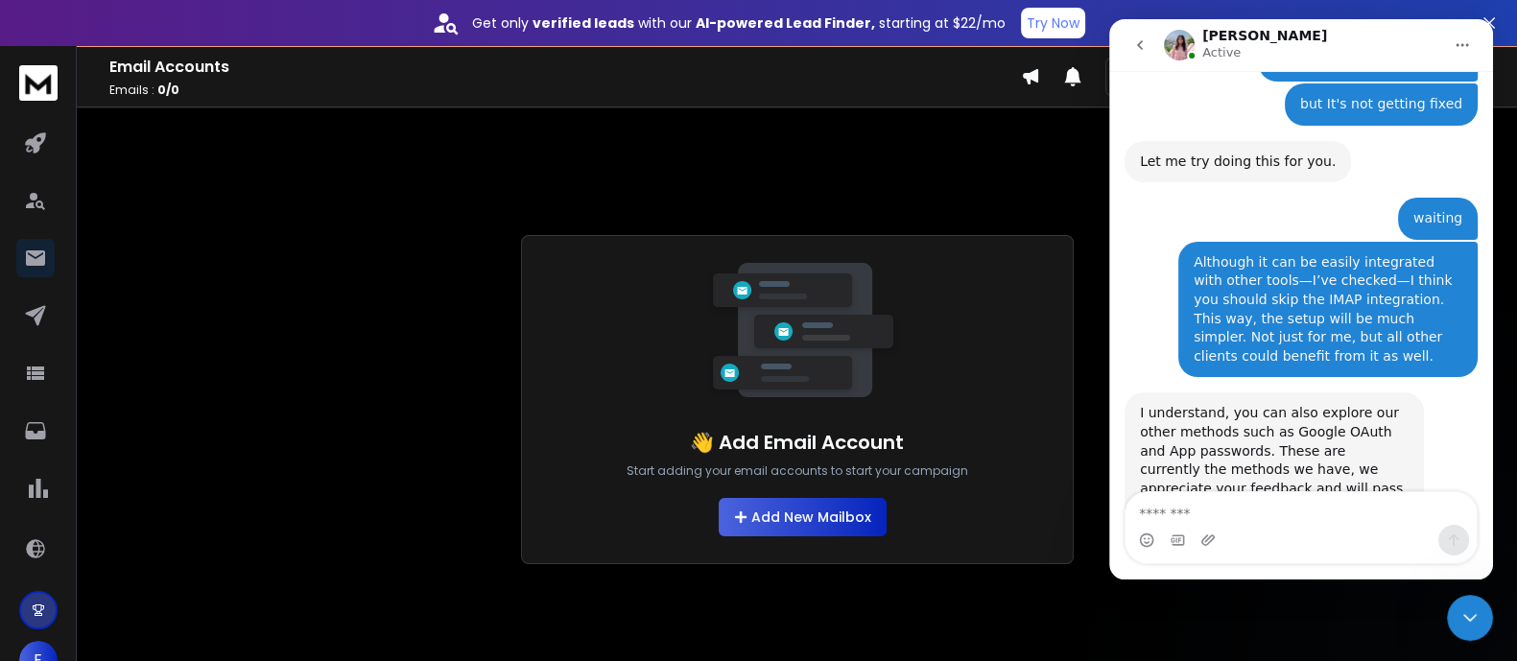
click at [1318, 509] on textarea "Message…" at bounding box center [1300, 508] width 351 height 33
click at [1318, 510] on textarea "Message…" at bounding box center [1300, 508] width 351 height 33
type textarea "*"
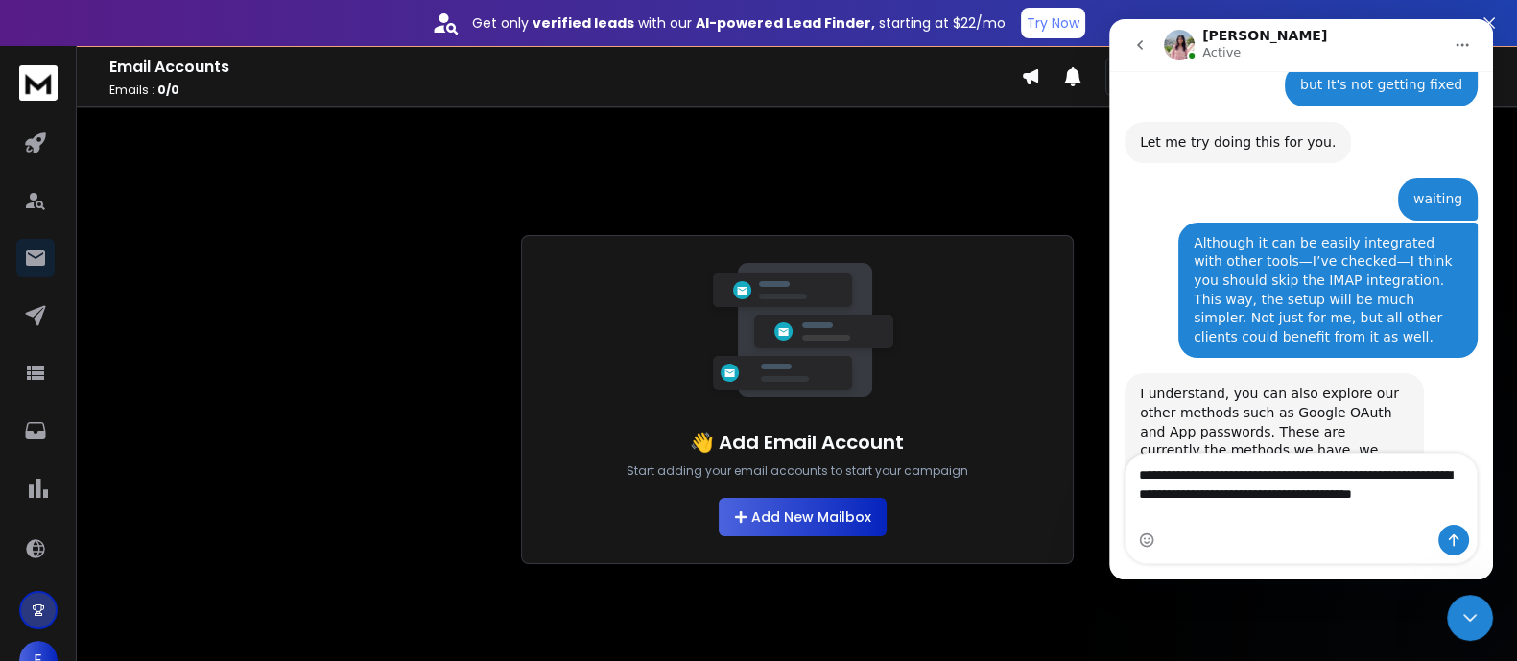
scroll to position [1474, 0]
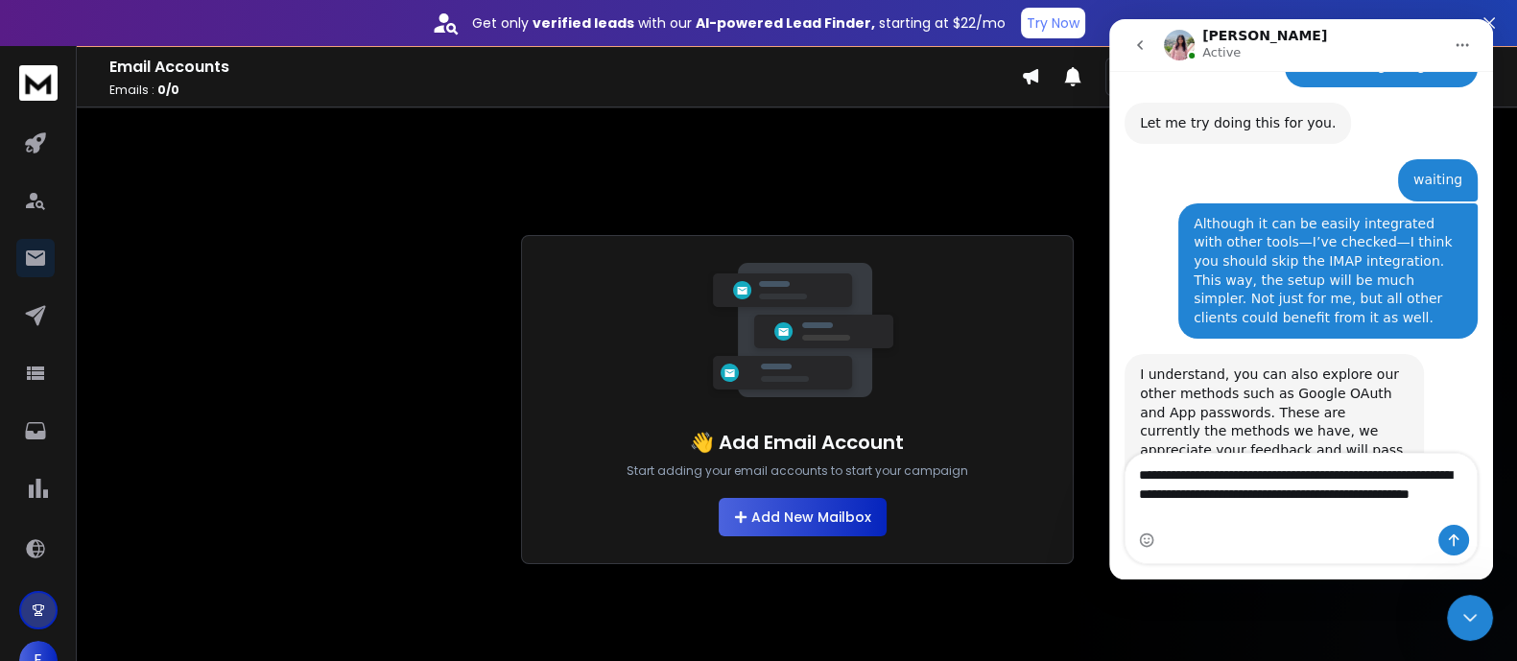
type textarea "**********"
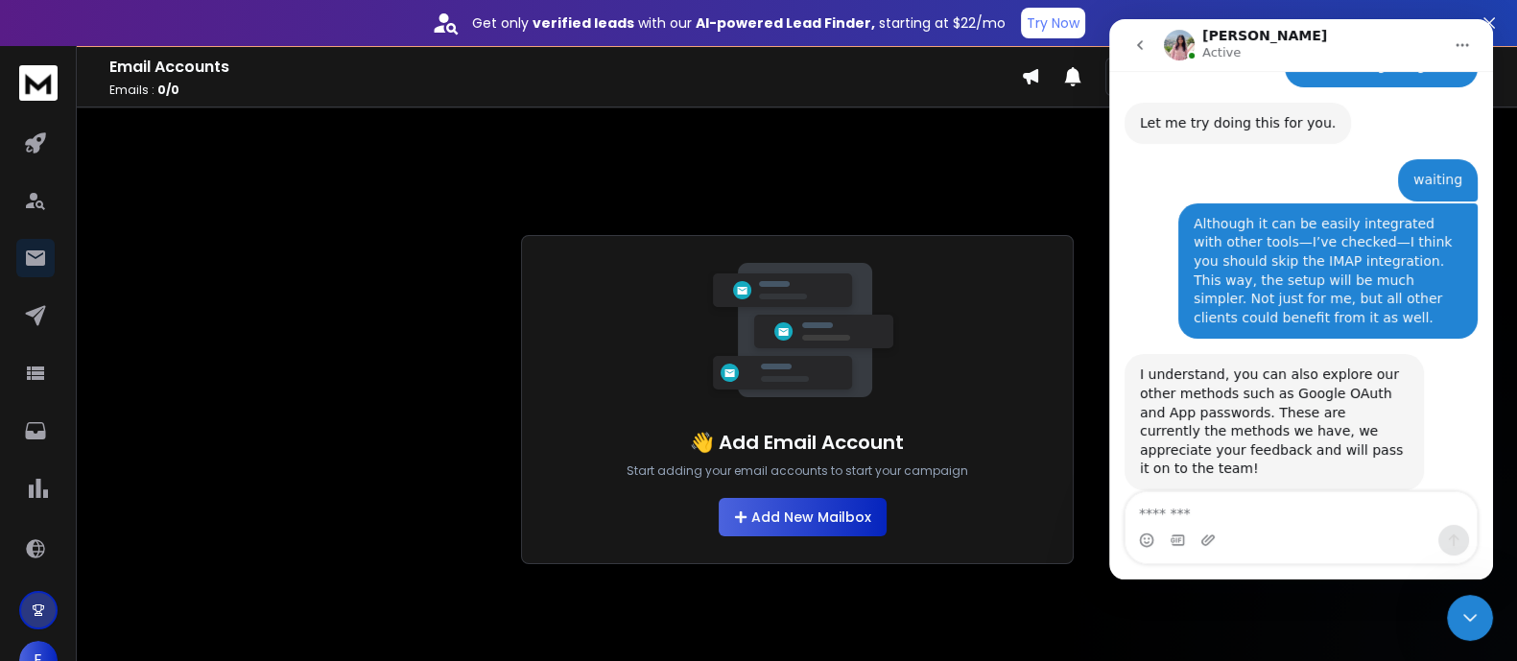
scroll to position [1548, 0]
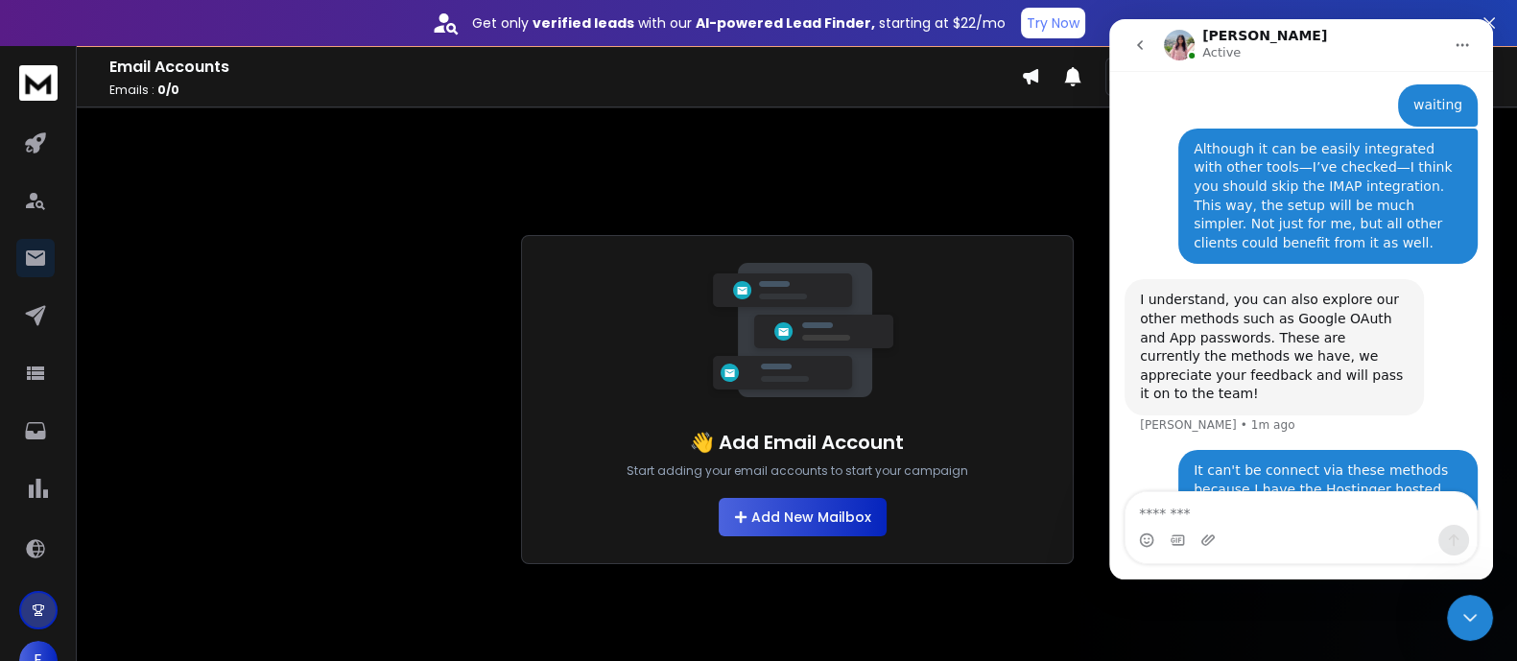
click at [1463, 624] on icon "Close Intercom Messenger" at bounding box center [1469, 617] width 23 height 23
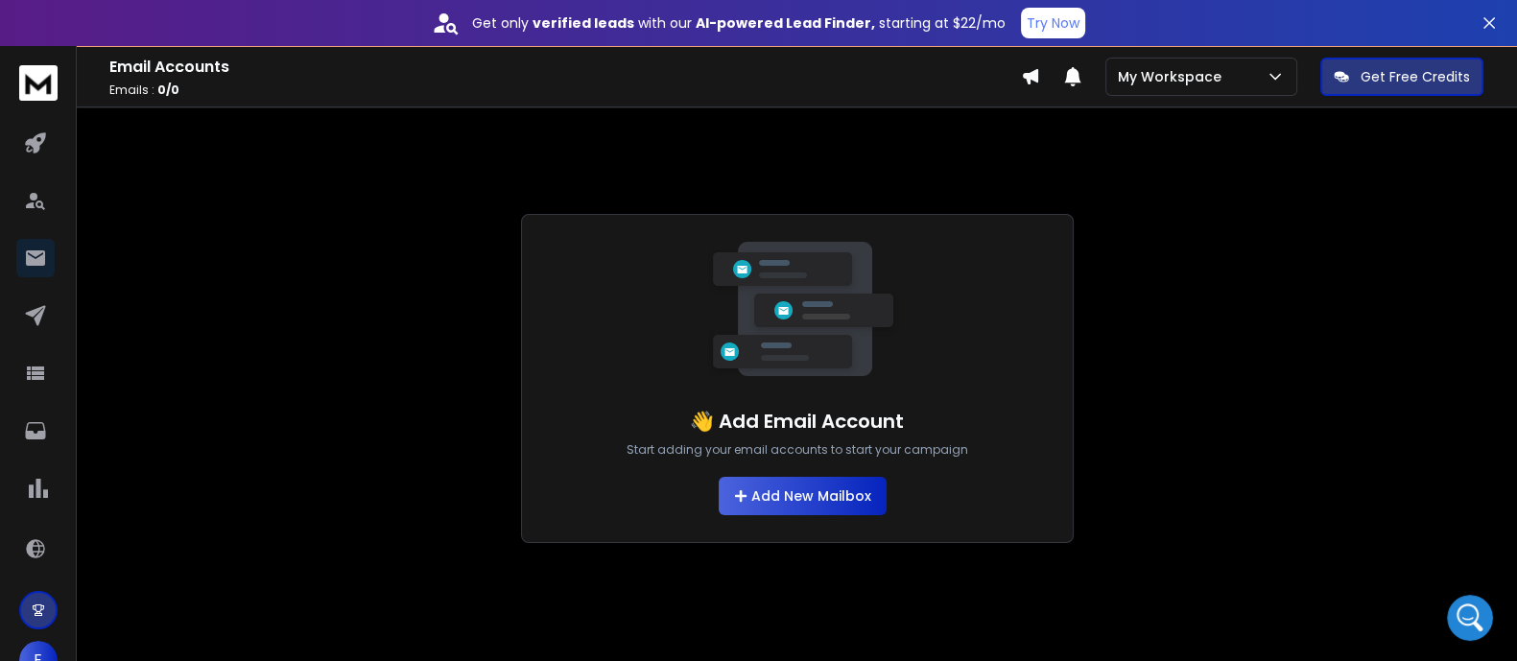
scroll to position [30, 0]
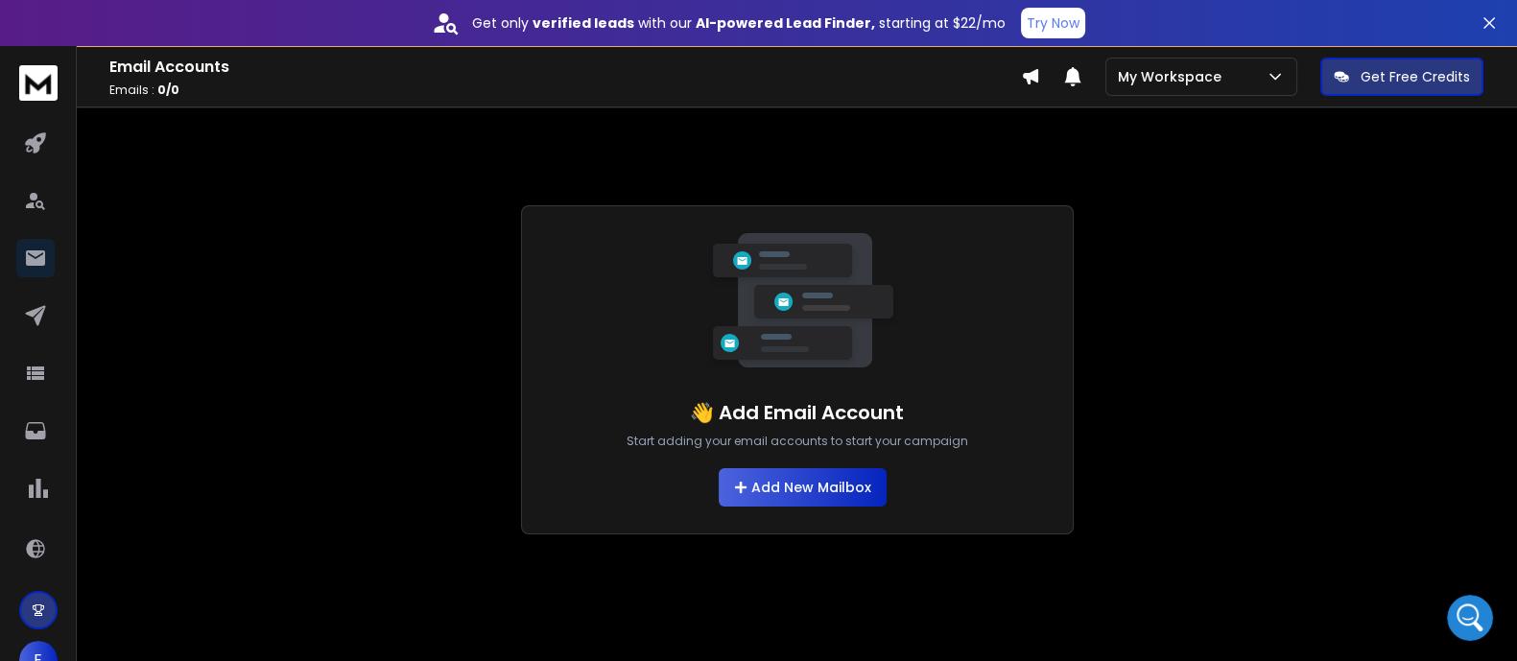
click at [1456, 606] on div "Open Intercom Messenger" at bounding box center [1469, 617] width 63 height 63
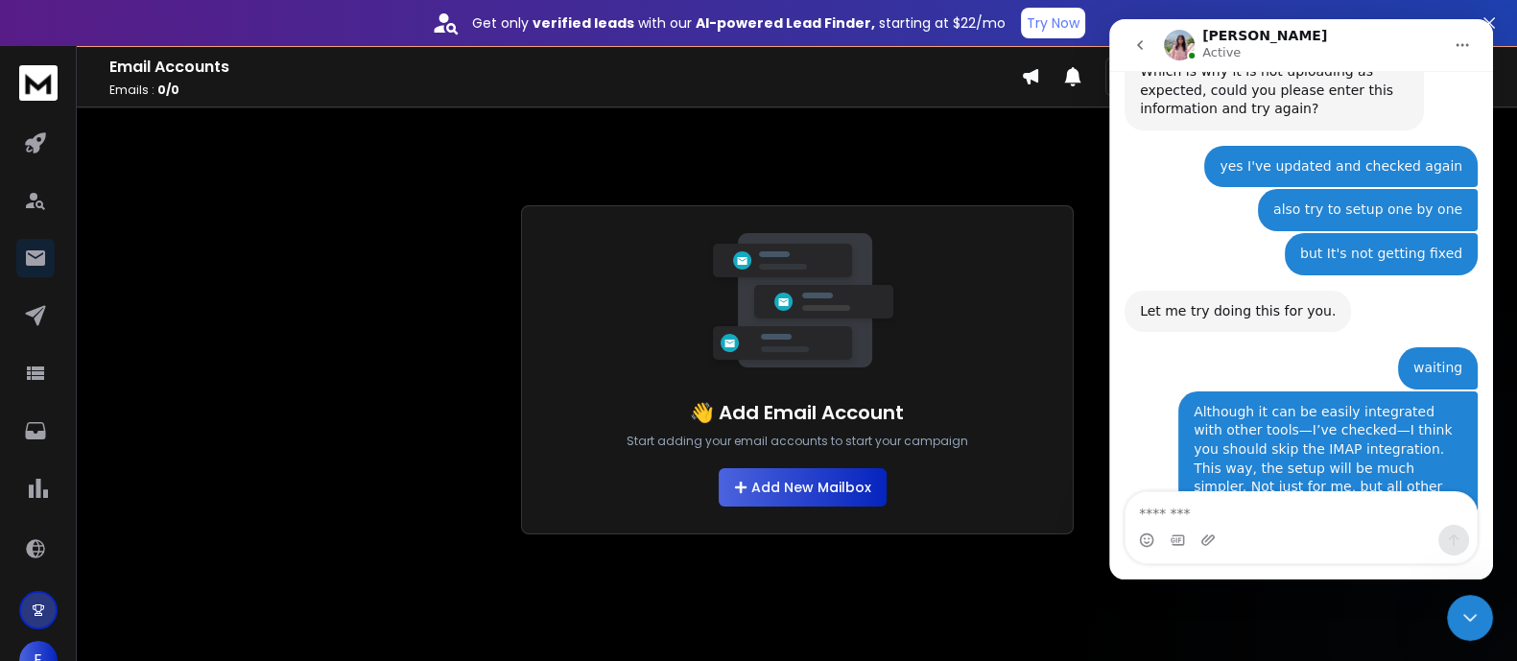
scroll to position [1548, 0]
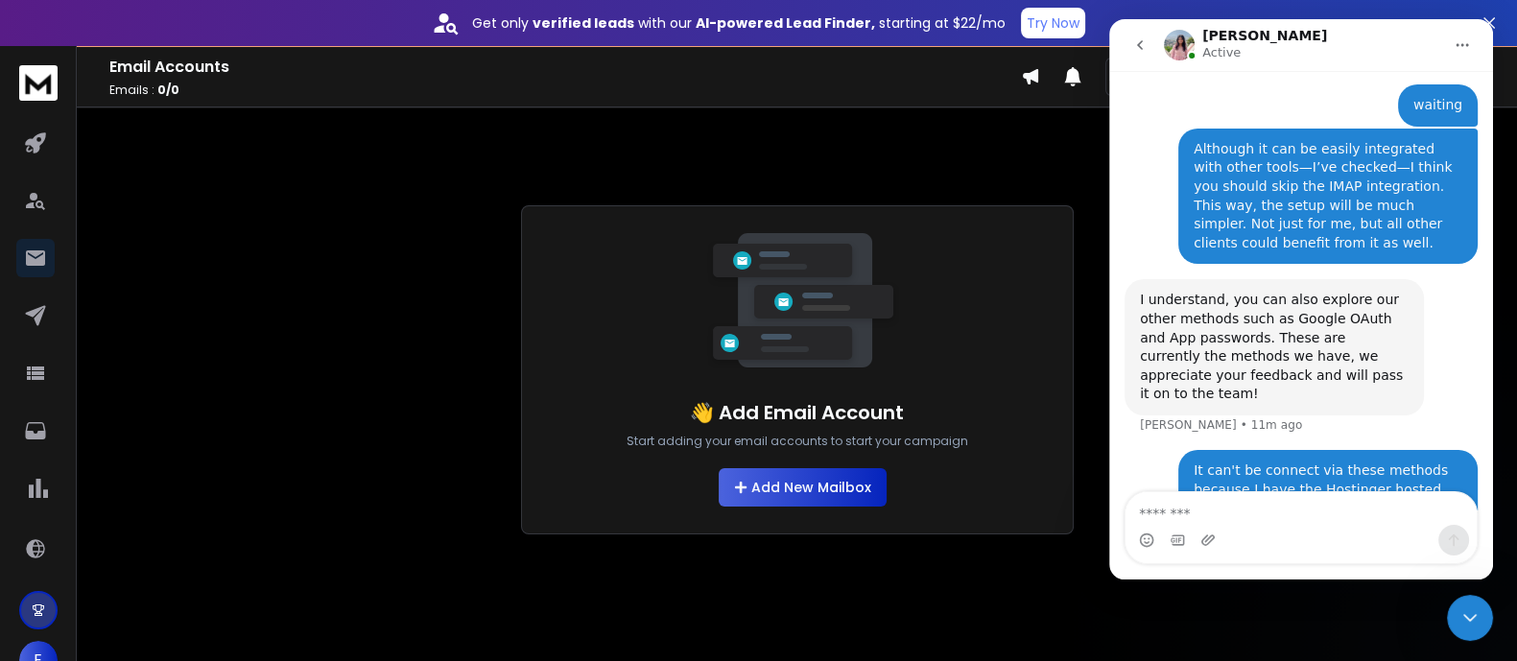
click at [1323, 524] on textarea "Message…" at bounding box center [1300, 508] width 351 height 33
